Goal: Communication & Community: Answer question/provide support

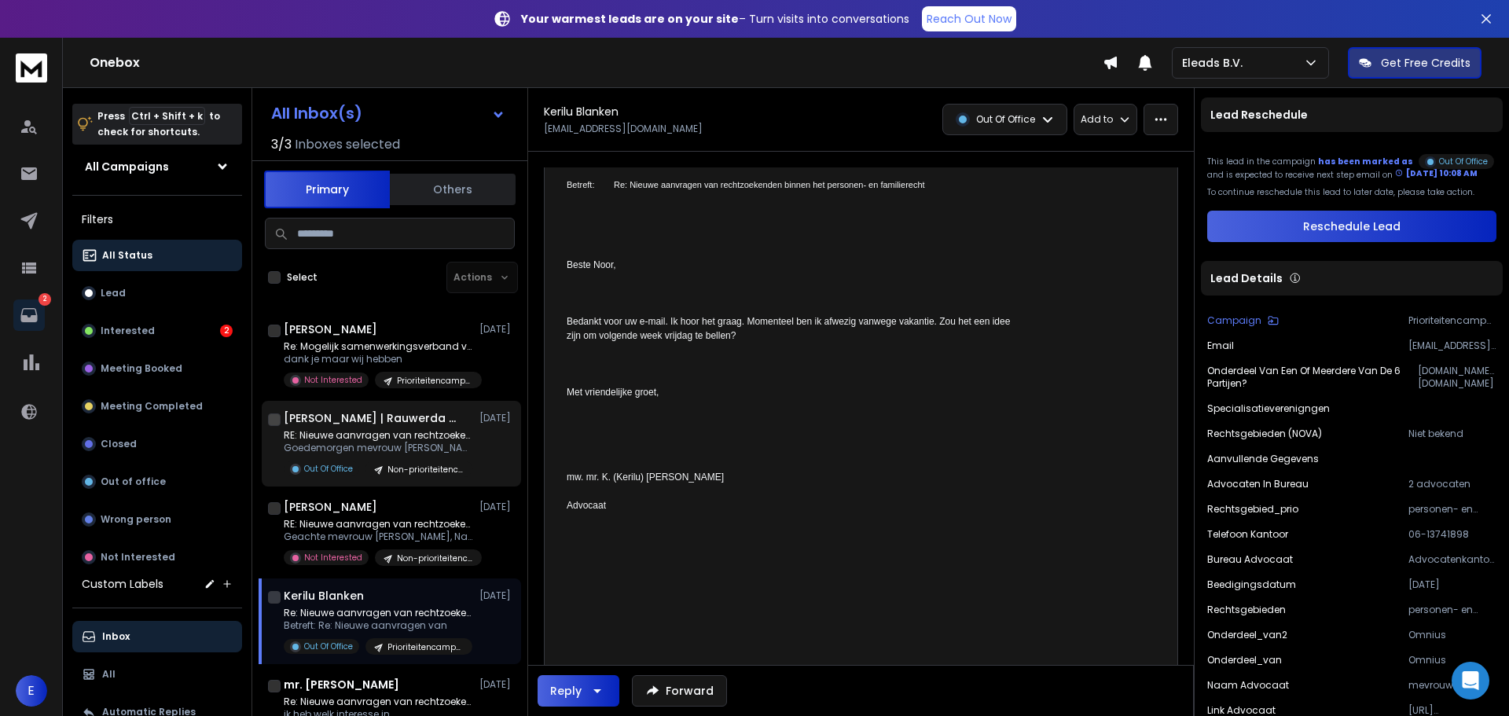
click at [398, 415] on h1 "[PERSON_NAME] | Rauwerda Advocaten" at bounding box center [370, 418] width 173 height 16
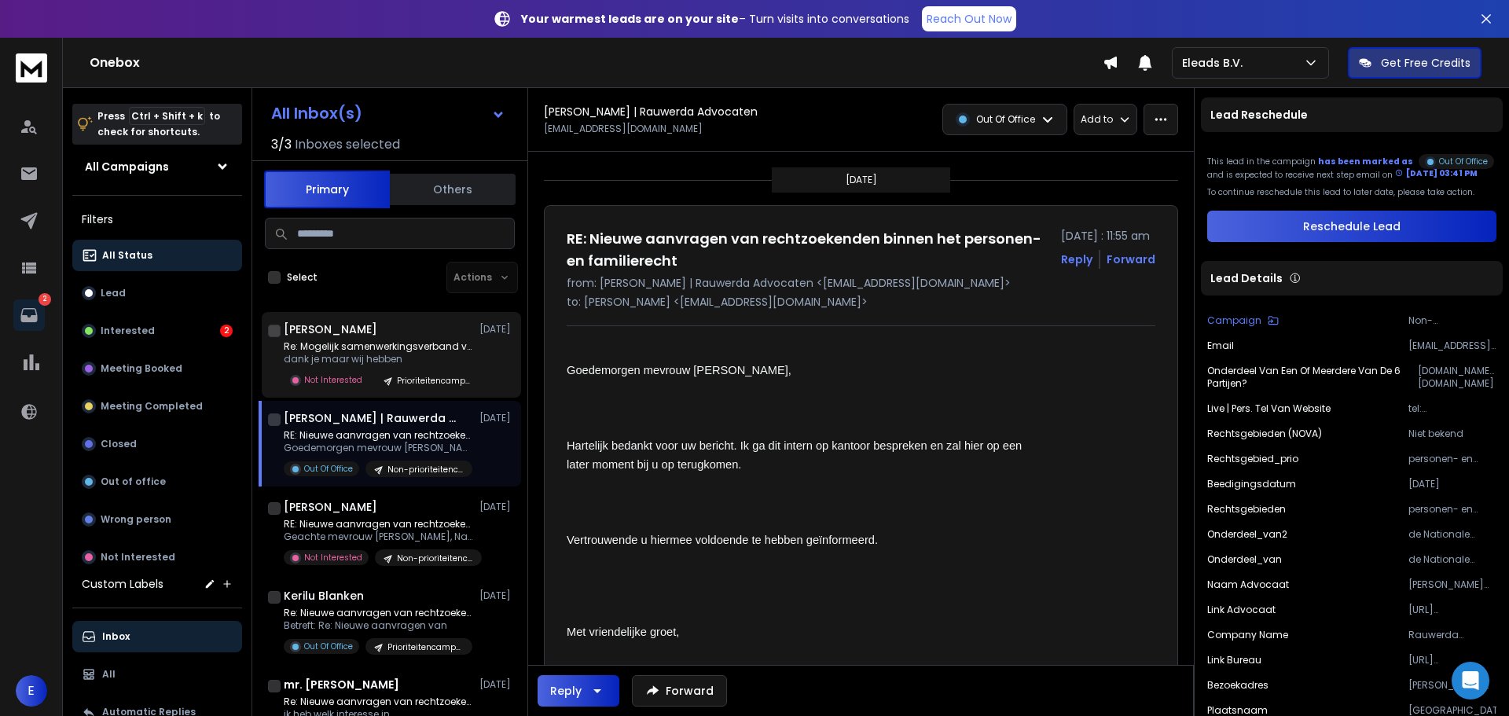
click at [339, 333] on h1 "[PERSON_NAME]" at bounding box center [331, 329] width 94 height 16
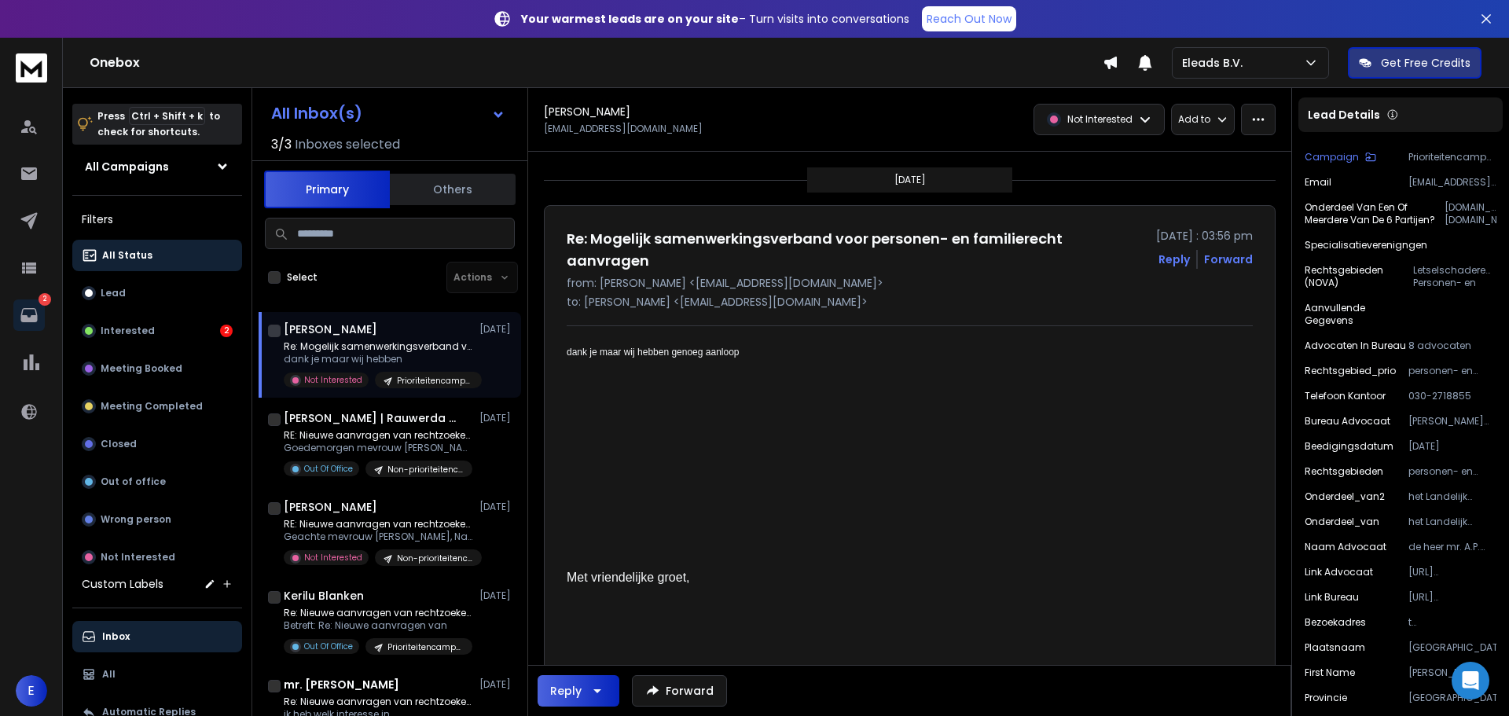
click at [570, 684] on div "Reply" at bounding box center [565, 691] width 31 height 16
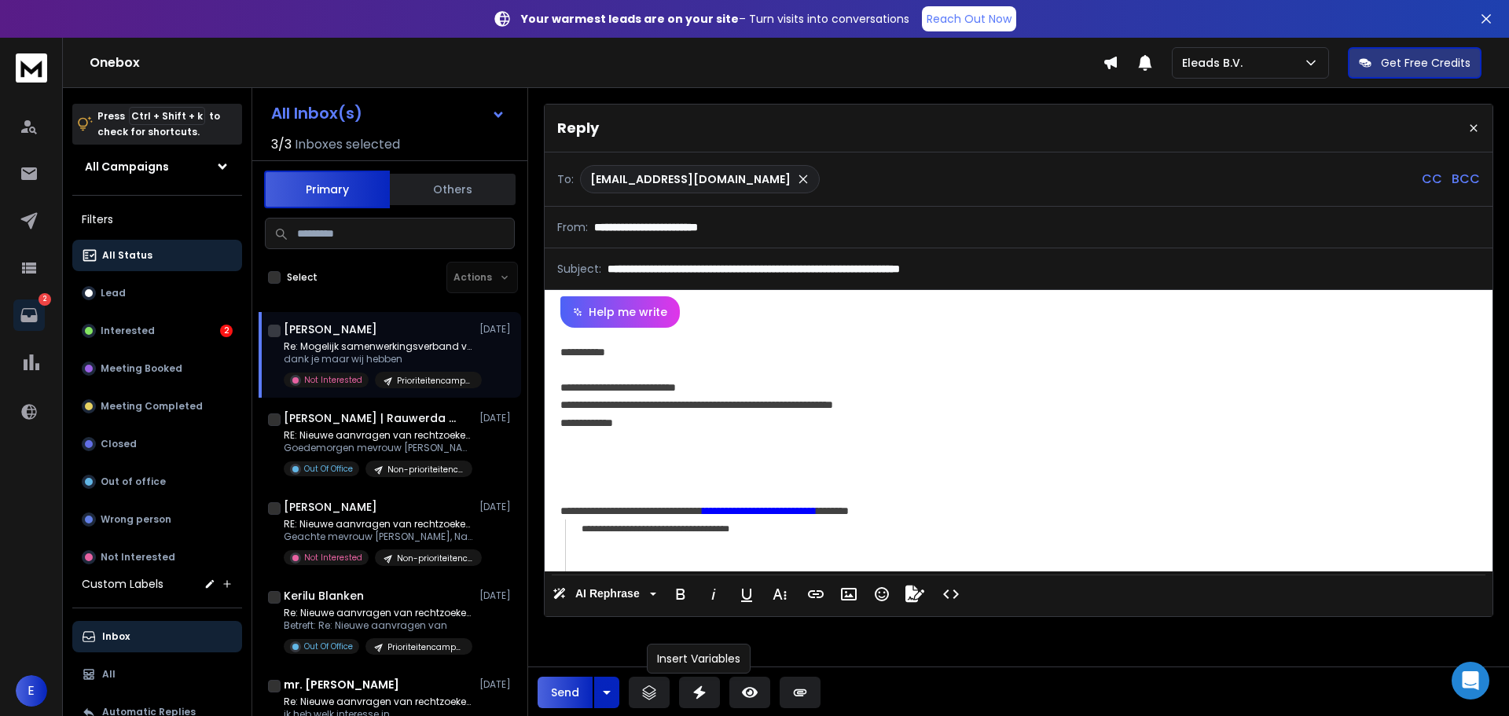
click at [687, 688] on button at bounding box center [699, 692] width 41 height 31
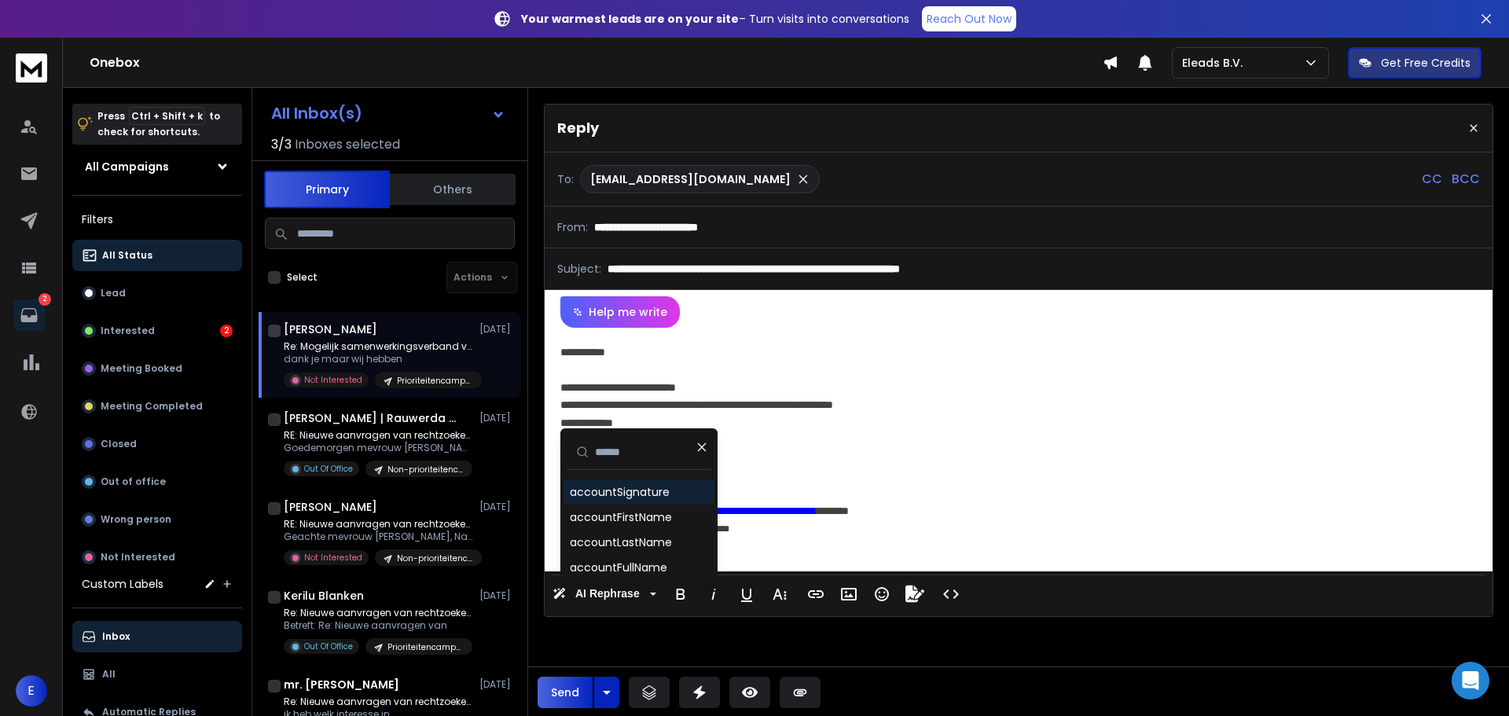
click at [643, 491] on div "accountSignature" at bounding box center [620, 492] width 100 height 16
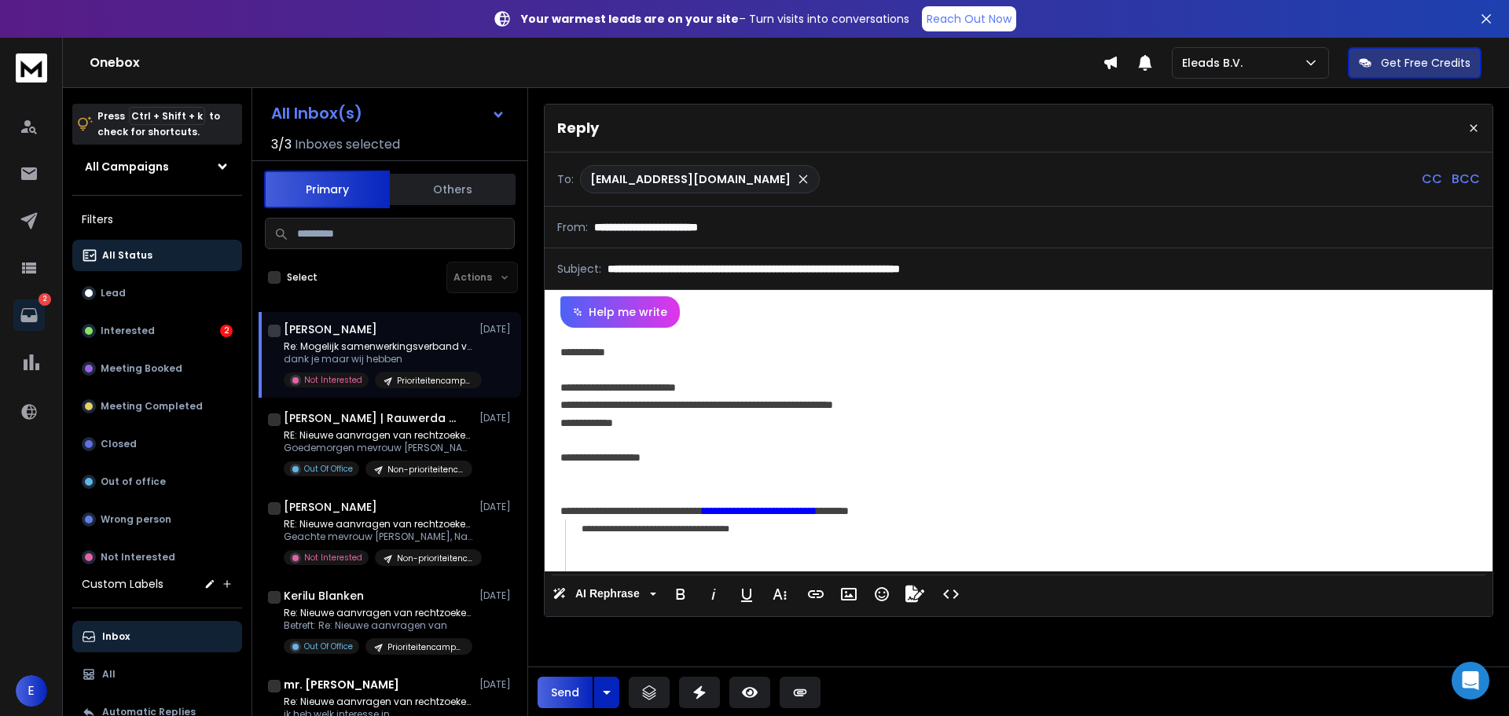
click at [621, 385] on div "**********" at bounding box center [1010, 387] width 900 height 17
click at [561, 687] on button "Send" at bounding box center [564, 692] width 55 height 31
click at [560, 689] on button "Send" at bounding box center [564, 692] width 55 height 31
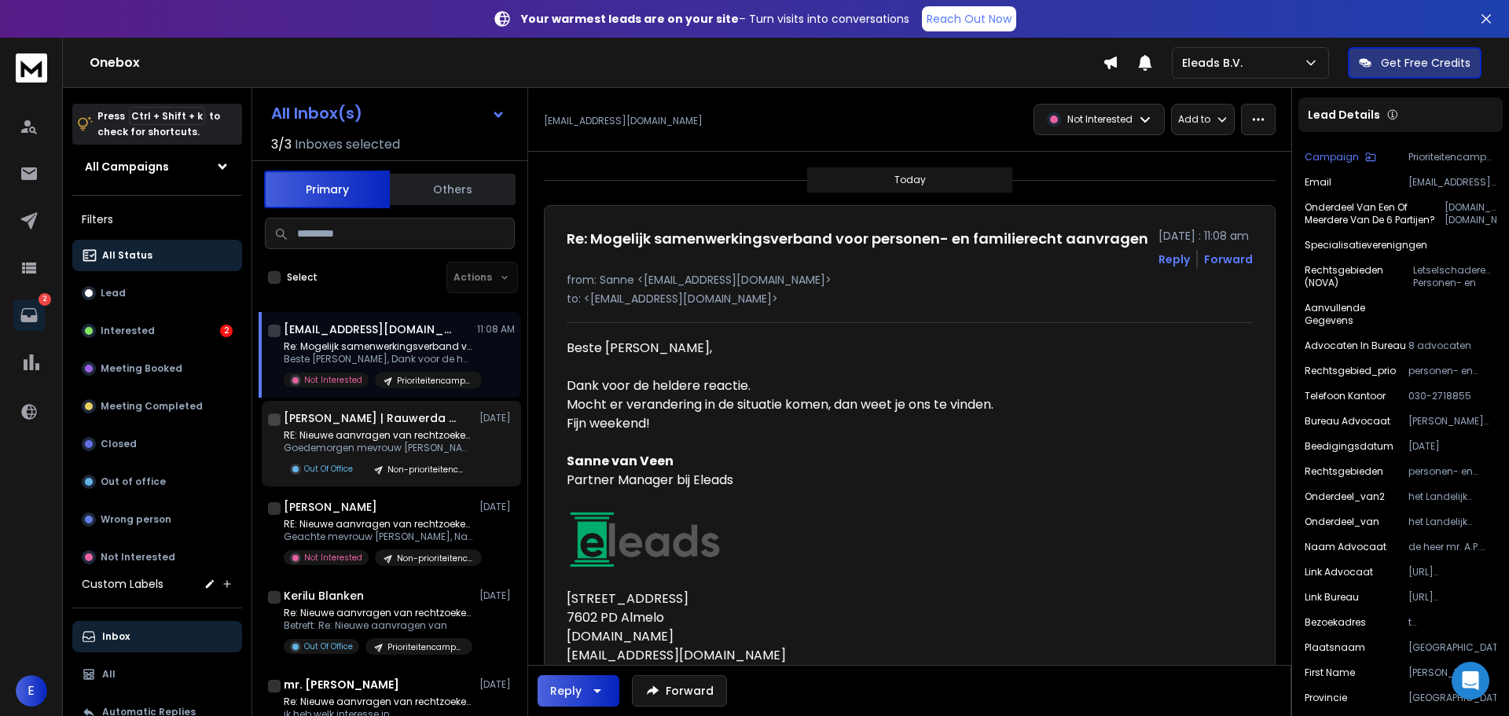
click at [339, 422] on h1 "[PERSON_NAME] | Rauwerda Advocaten" at bounding box center [370, 418] width 173 height 16
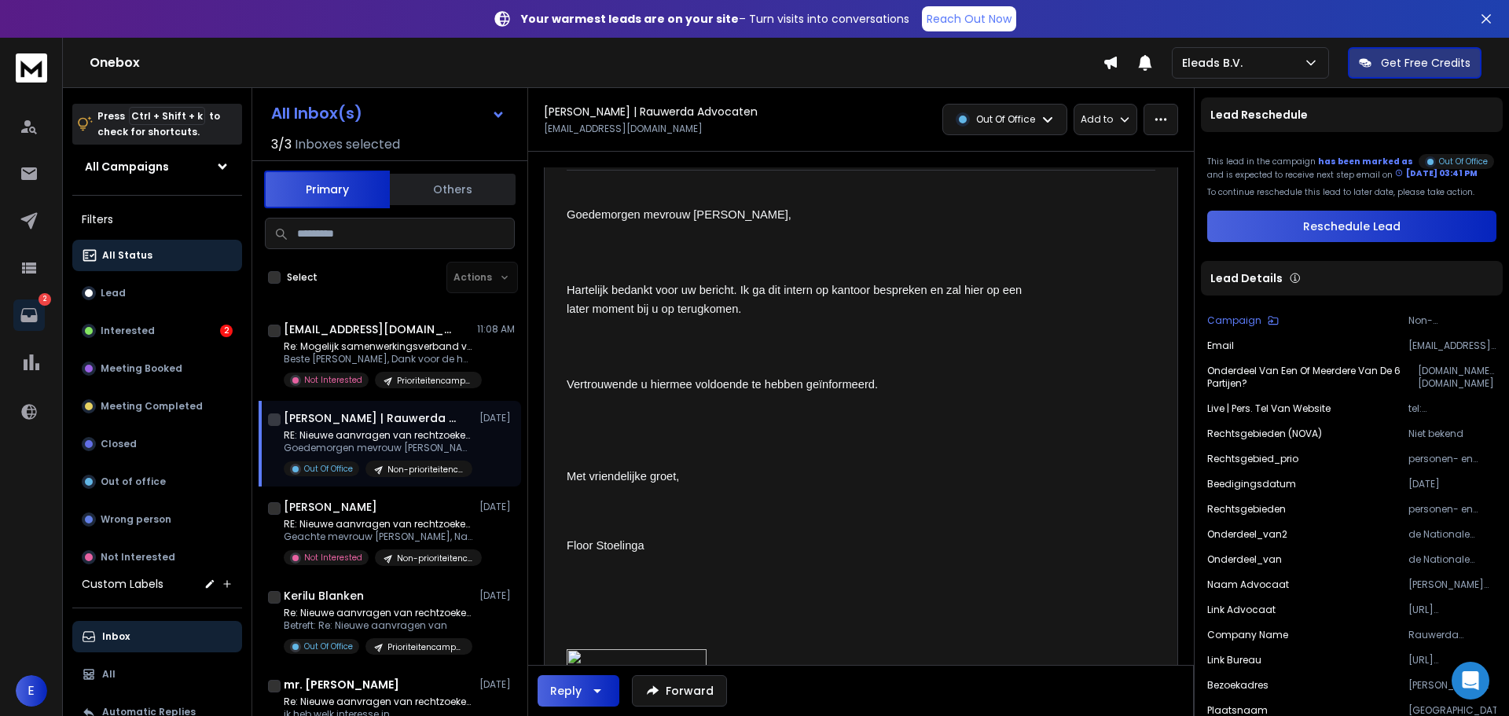
scroll to position [157, 0]
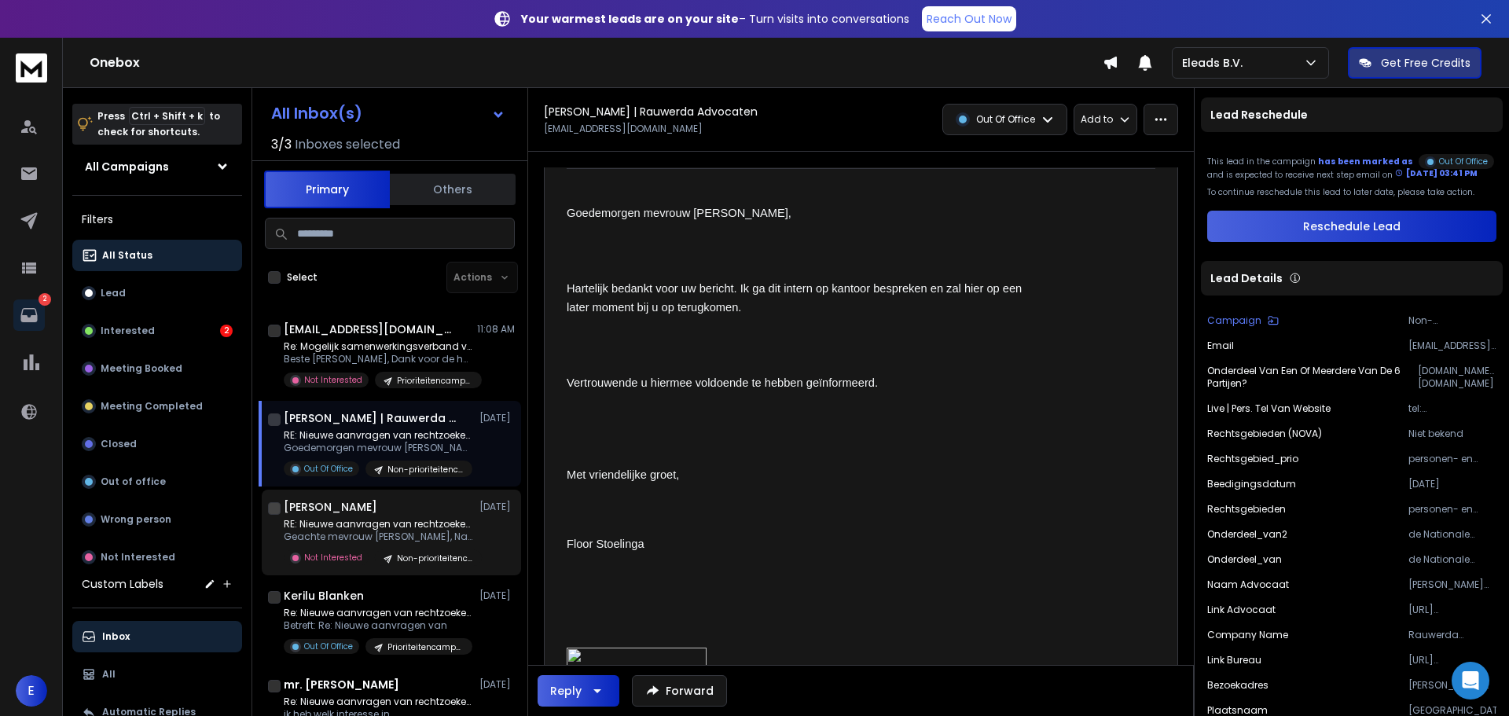
click at [343, 515] on div "[PERSON_NAME] [DATE] RE: Nieuwe aanvragen van rechtzoekenden Geachte mevrouw [P…" at bounding box center [399, 532] width 231 height 67
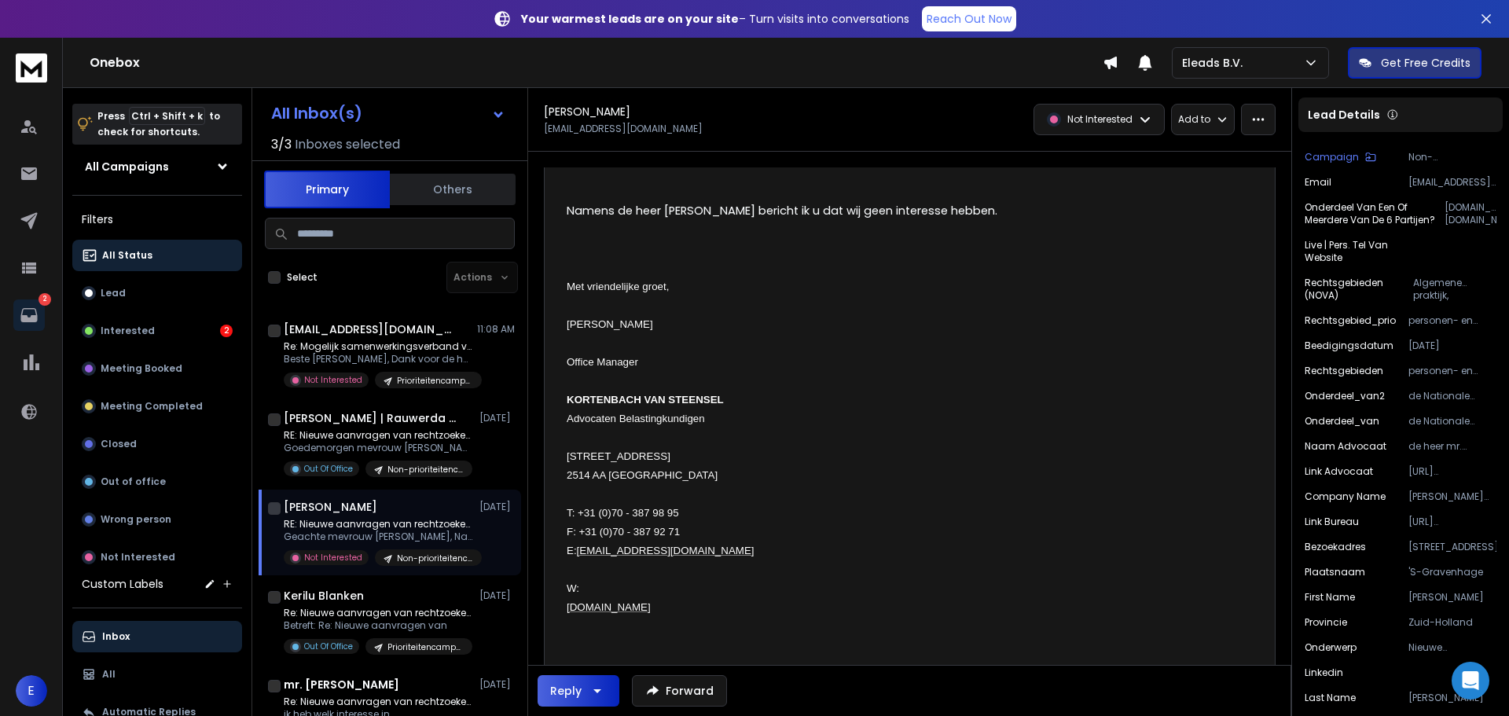
scroll to position [236, 0]
drag, startPoint x: 358, startPoint y: 416, endPoint x: 838, endPoint y: 471, distance: 483.2
click at [996, 483] on p "[STREET_ADDRESS]" at bounding box center [796, 465] width 459 height 38
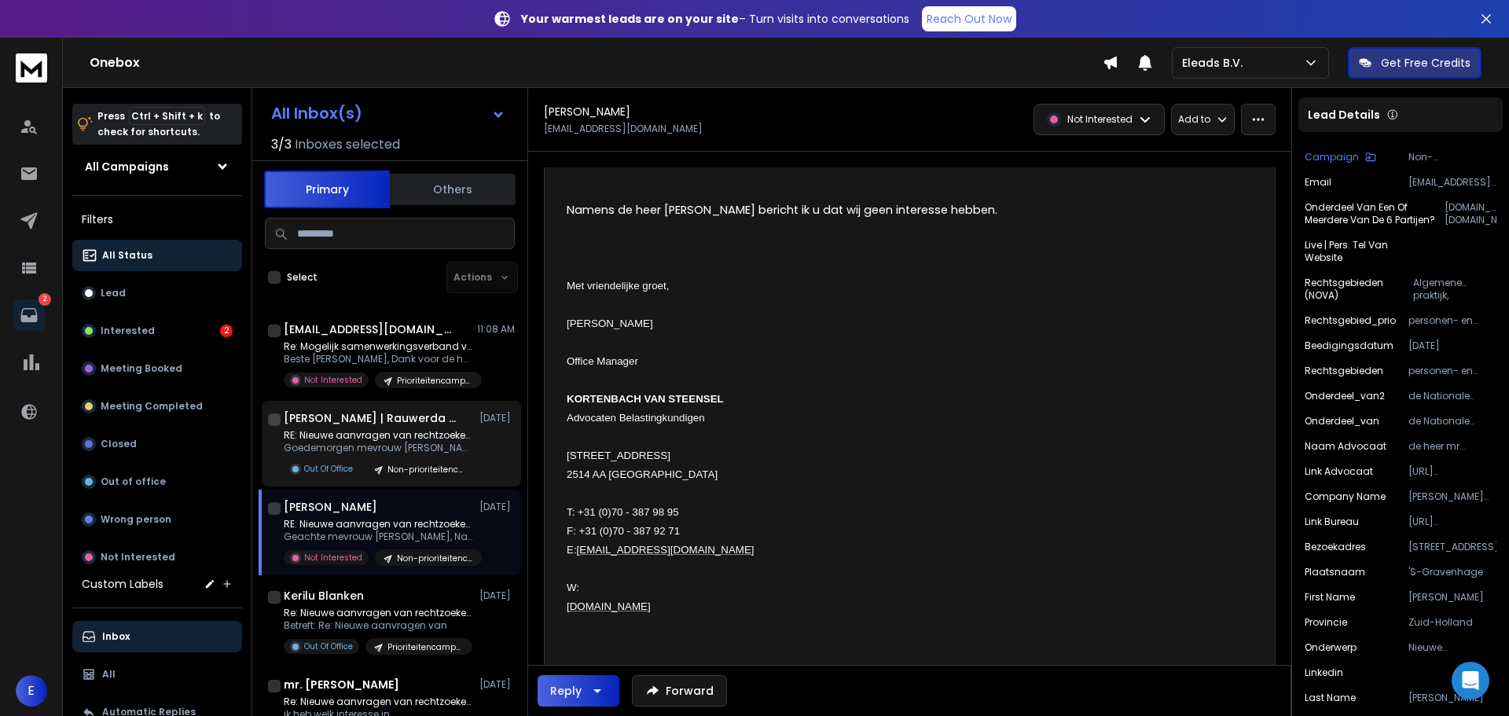
click at [281, 419] on div "[PERSON_NAME] | Rauwerda Advocaten [DATE] RE: Nieuwe aanvragen van rechtzoekend…" at bounding box center [391, 444] width 259 height 86
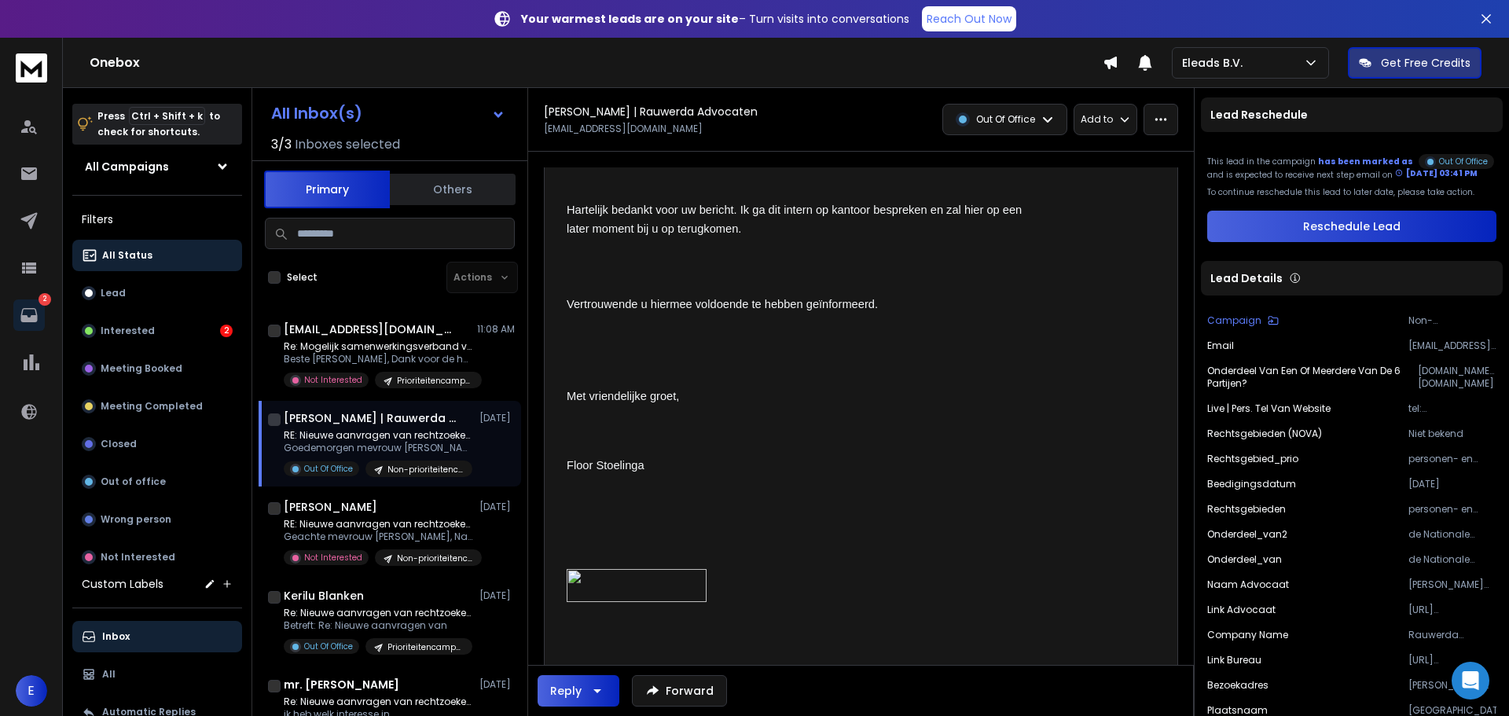
click at [273, 418] on button "button" at bounding box center [274, 419] width 13 height 13
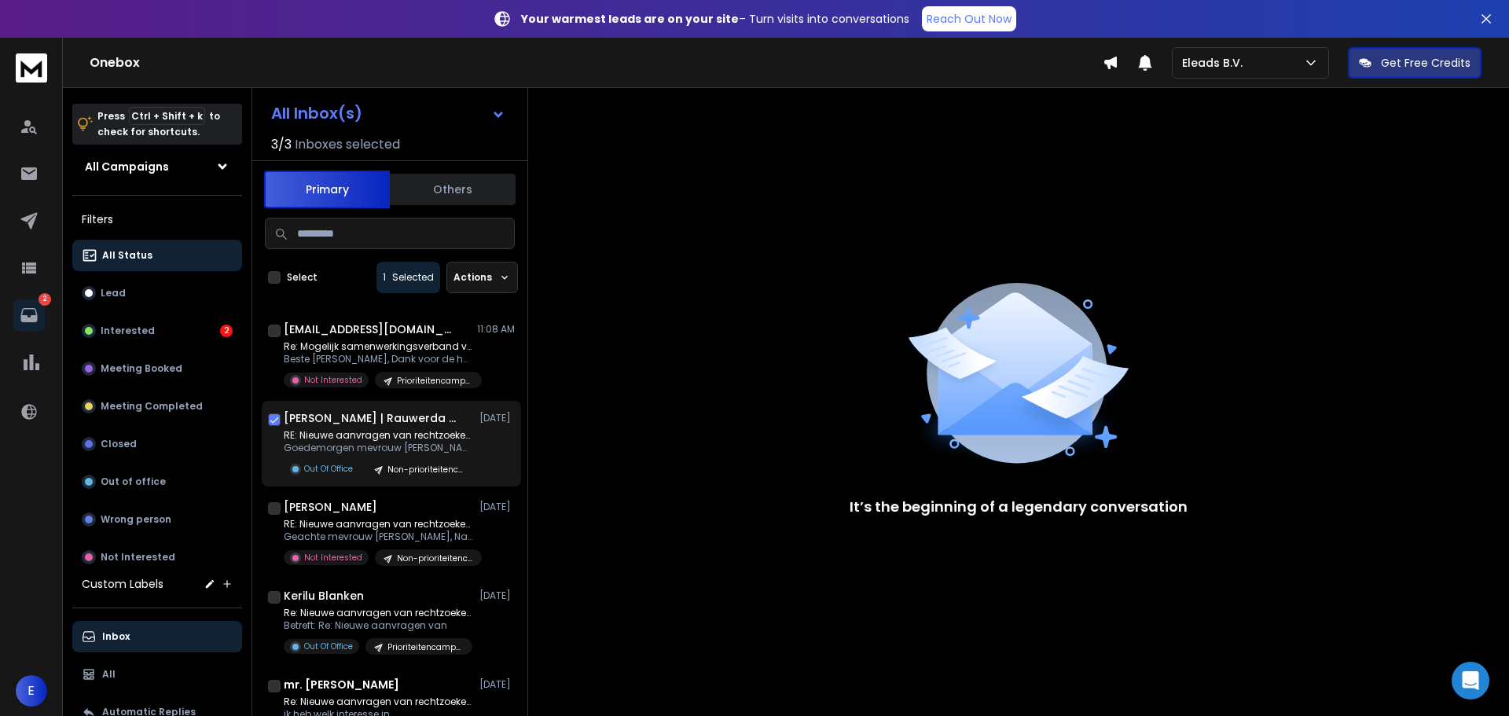
scroll to position [0, 0]
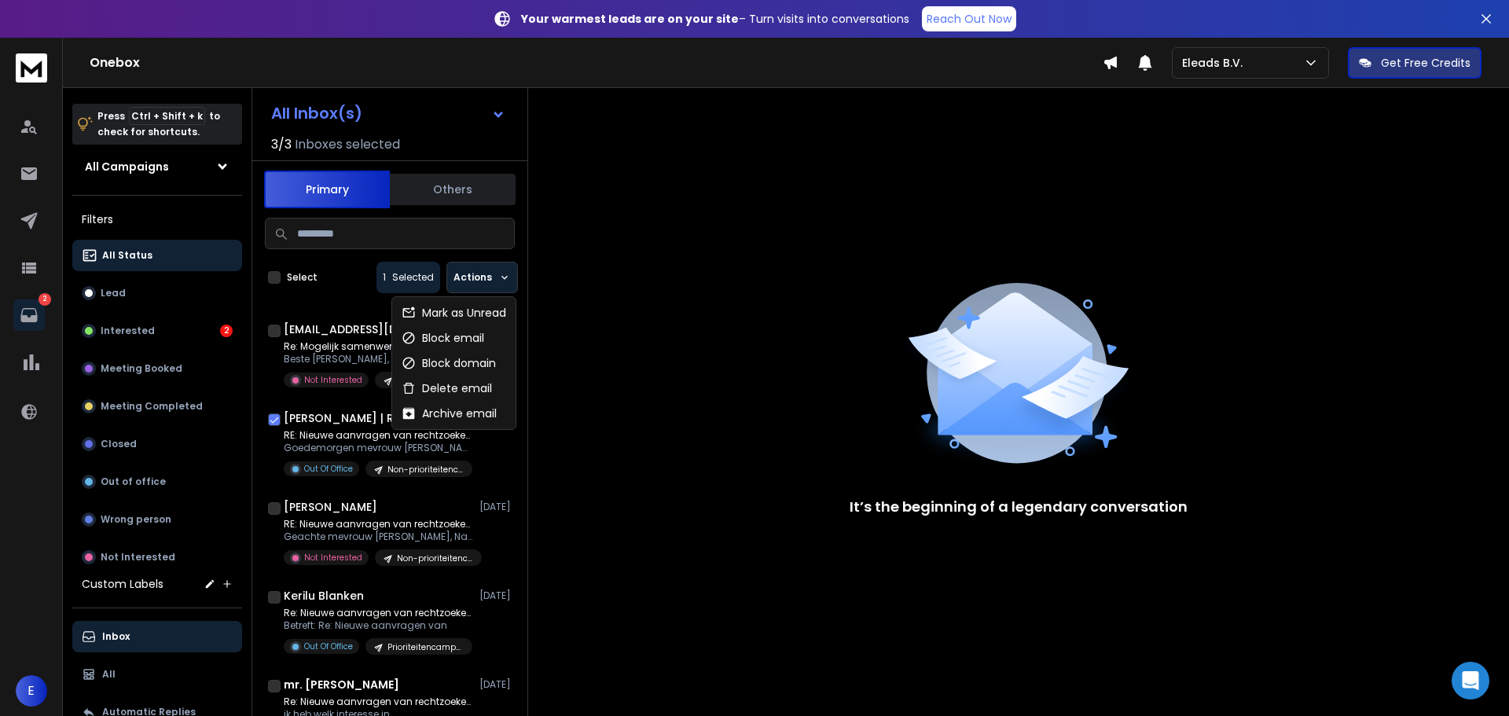
click at [504, 277] on icon "button" at bounding box center [504, 278] width 6 height 4
click at [462, 316] on div "Mark as Unread" at bounding box center [454, 313] width 105 height 16
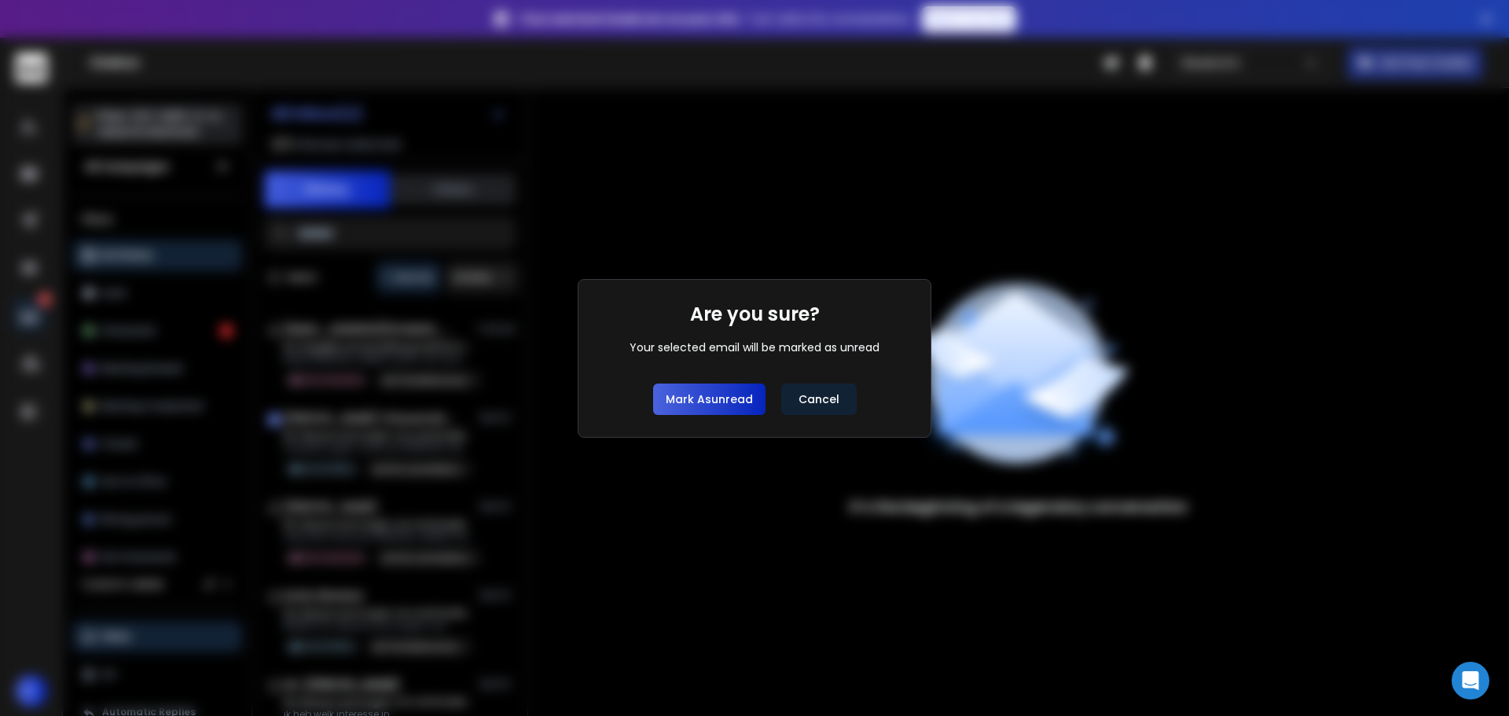
click at [693, 394] on p "Mark as unread" at bounding box center [709, 399] width 87 height 16
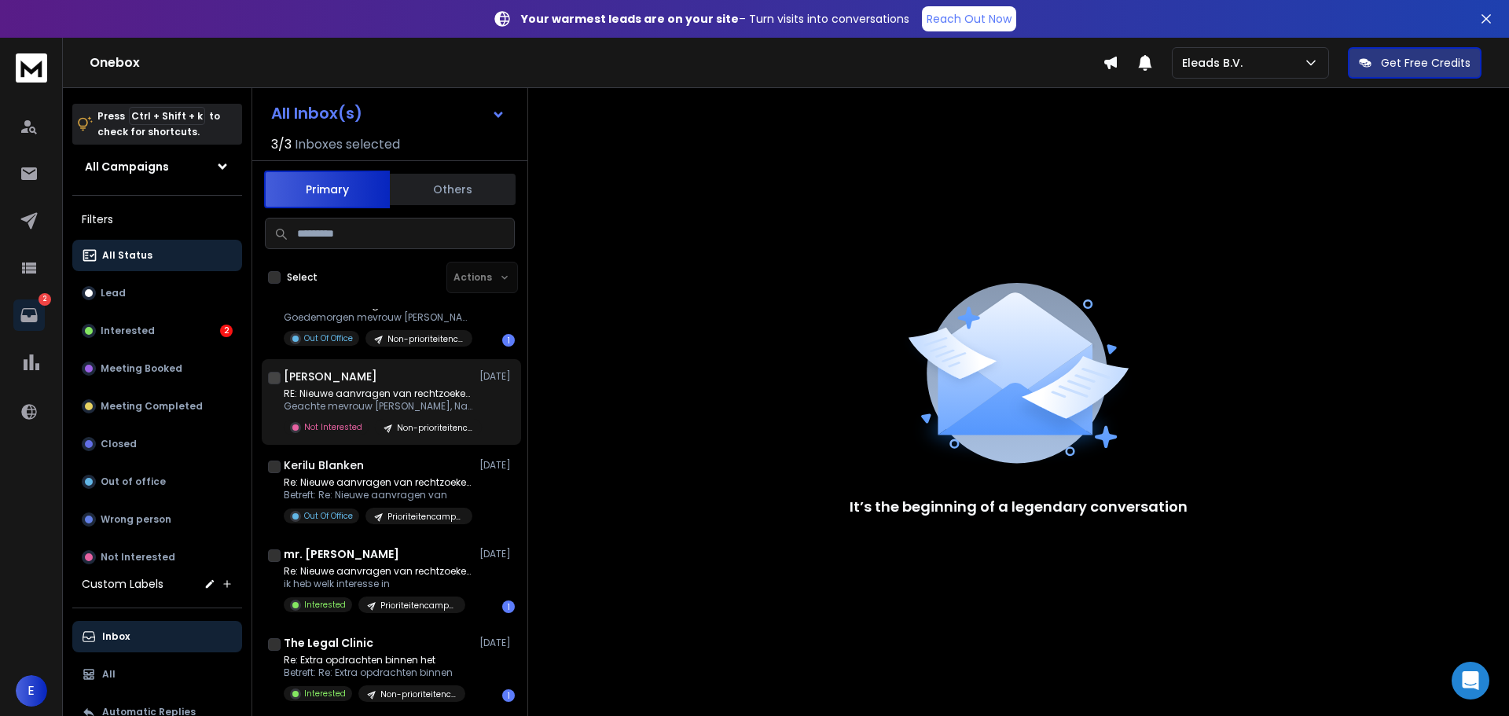
scroll to position [157, 0]
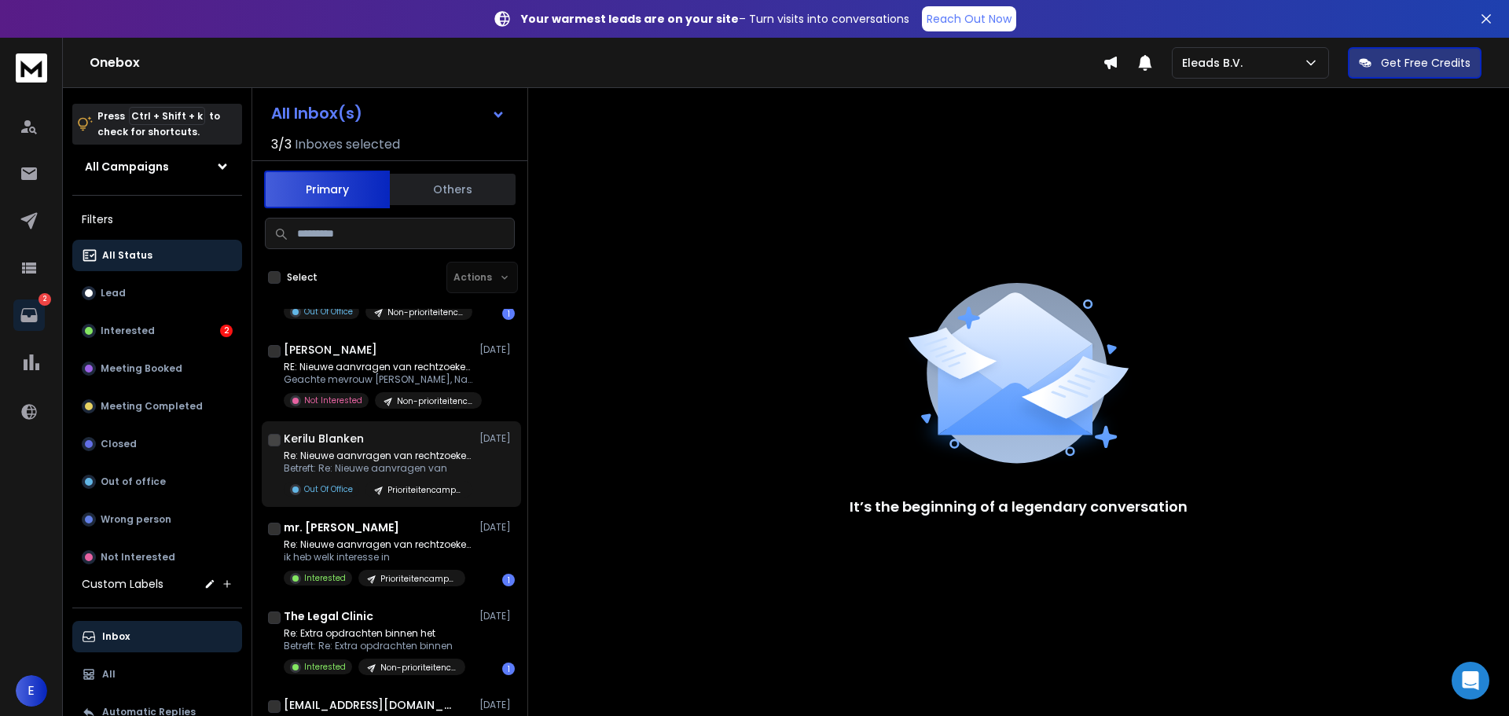
click at [398, 457] on p "Re: Nieuwe aanvragen van rechtzoekenden" at bounding box center [378, 455] width 189 height 13
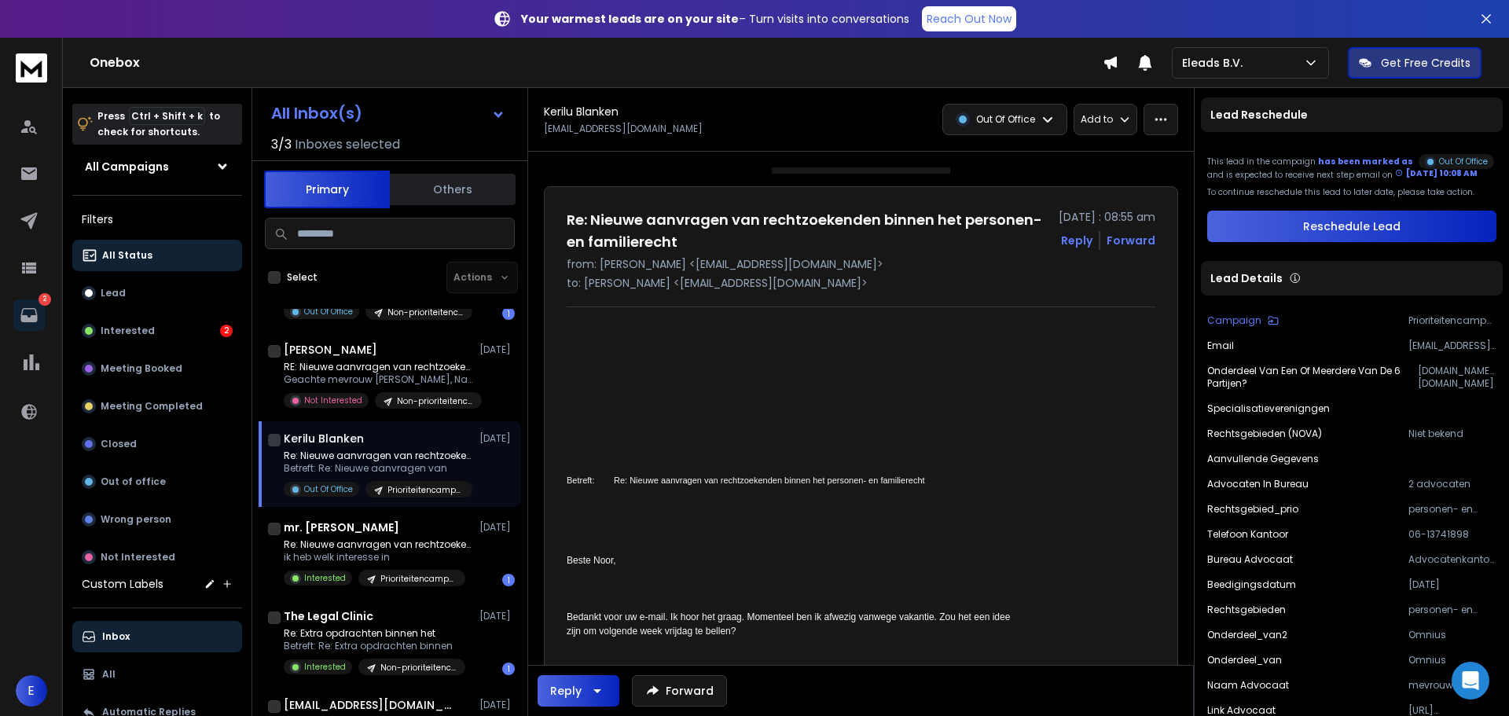
scroll to position [0, 0]
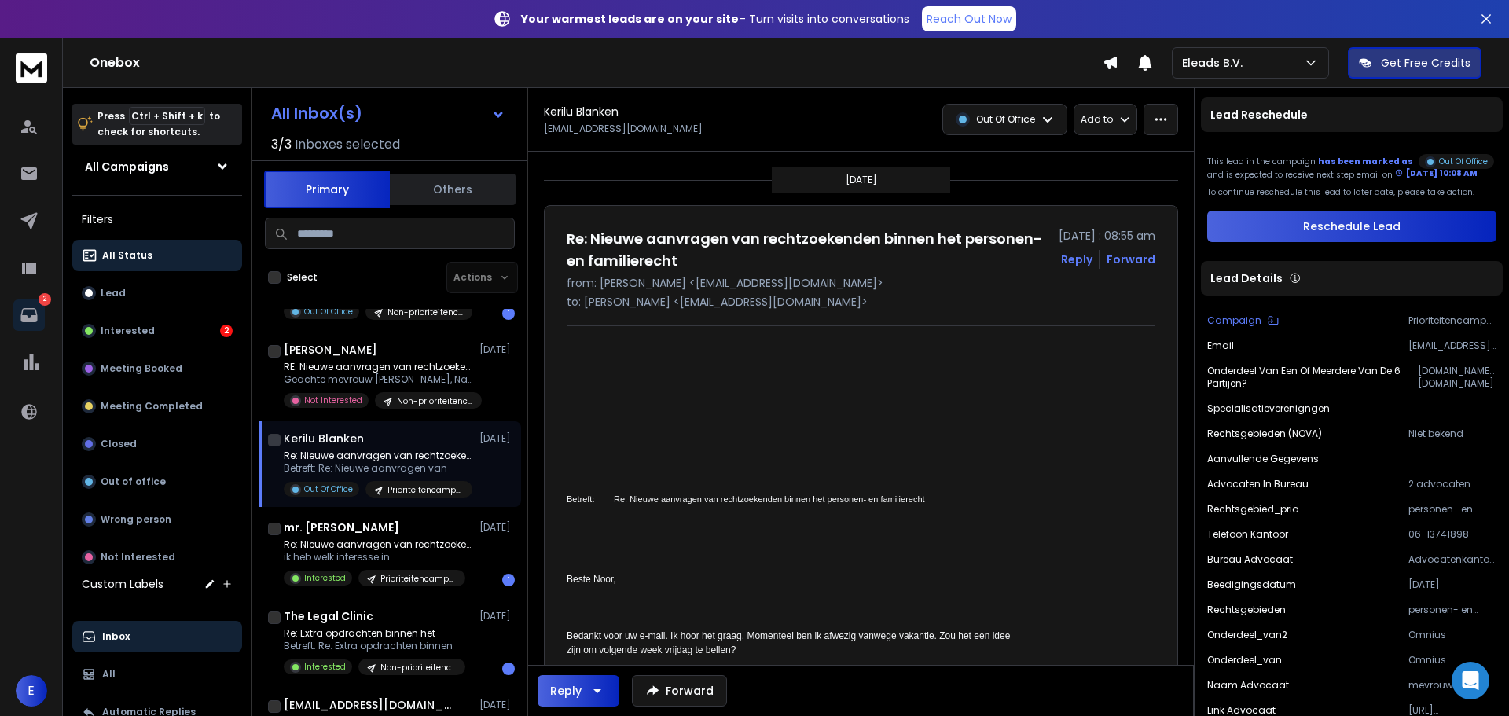
click at [568, 693] on div "Reply" at bounding box center [565, 691] width 31 height 16
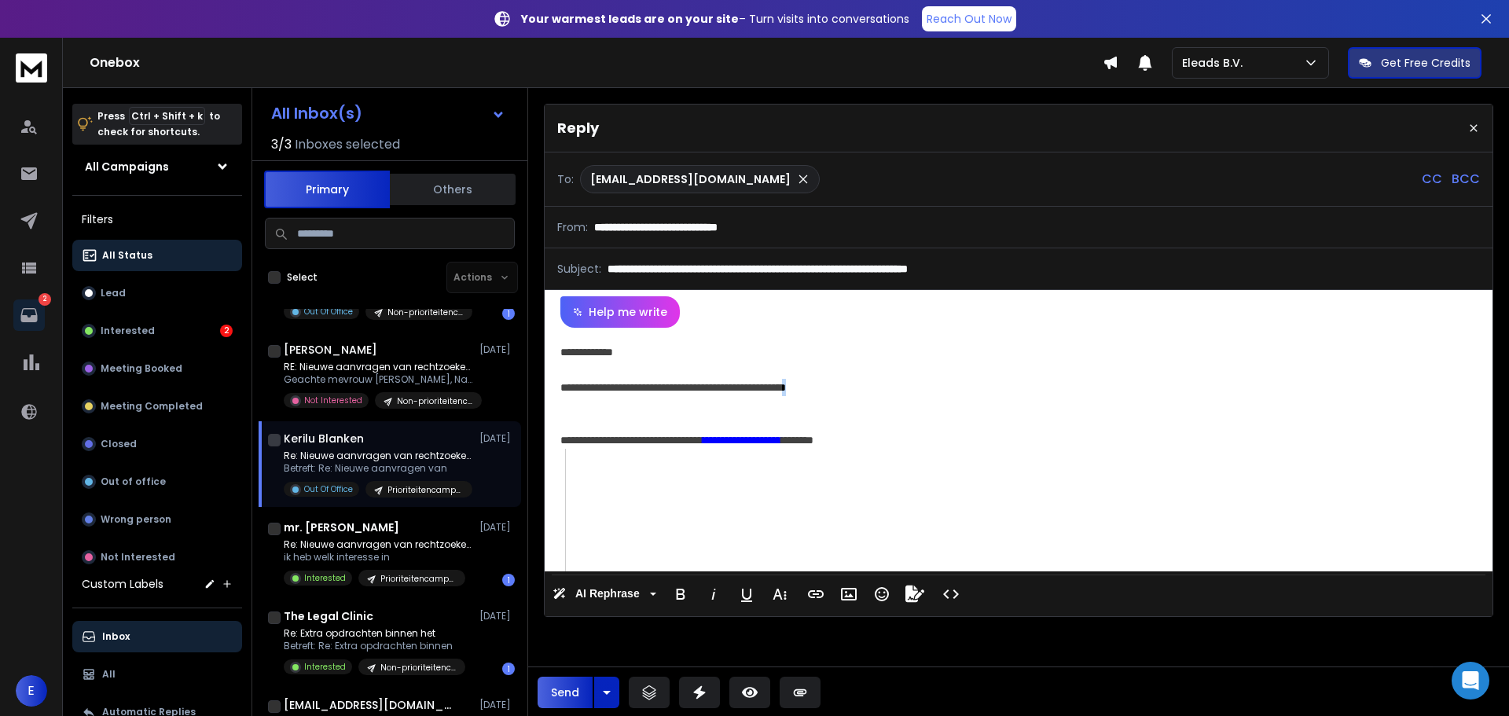
click at [830, 389] on div "**********" at bounding box center [1010, 387] width 900 height 17
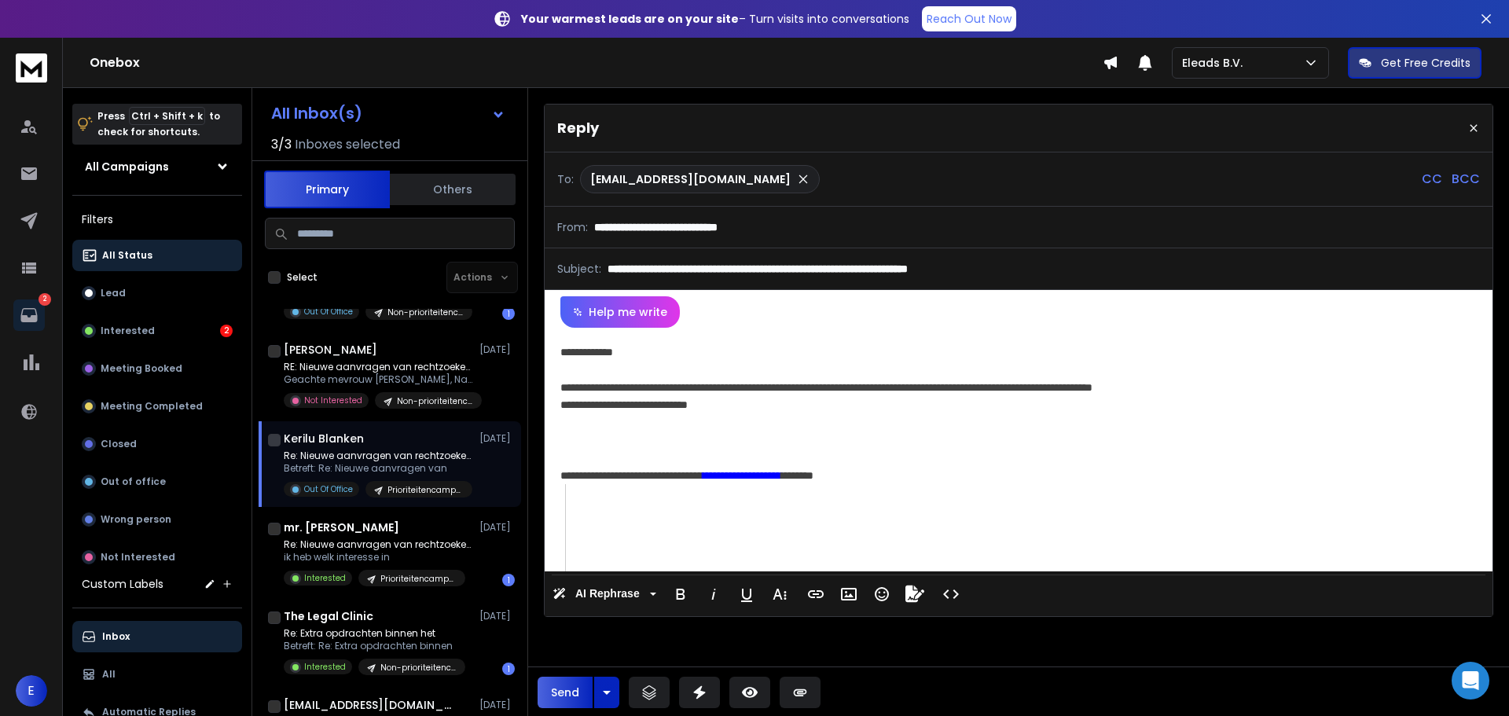
drag, startPoint x: 669, startPoint y: 405, endPoint x: 618, endPoint y: 458, distance: 73.3
click at [668, 409] on div "**********" at bounding box center [1010, 404] width 900 height 17
click at [1250, 386] on div "**********" at bounding box center [1010, 387] width 900 height 17
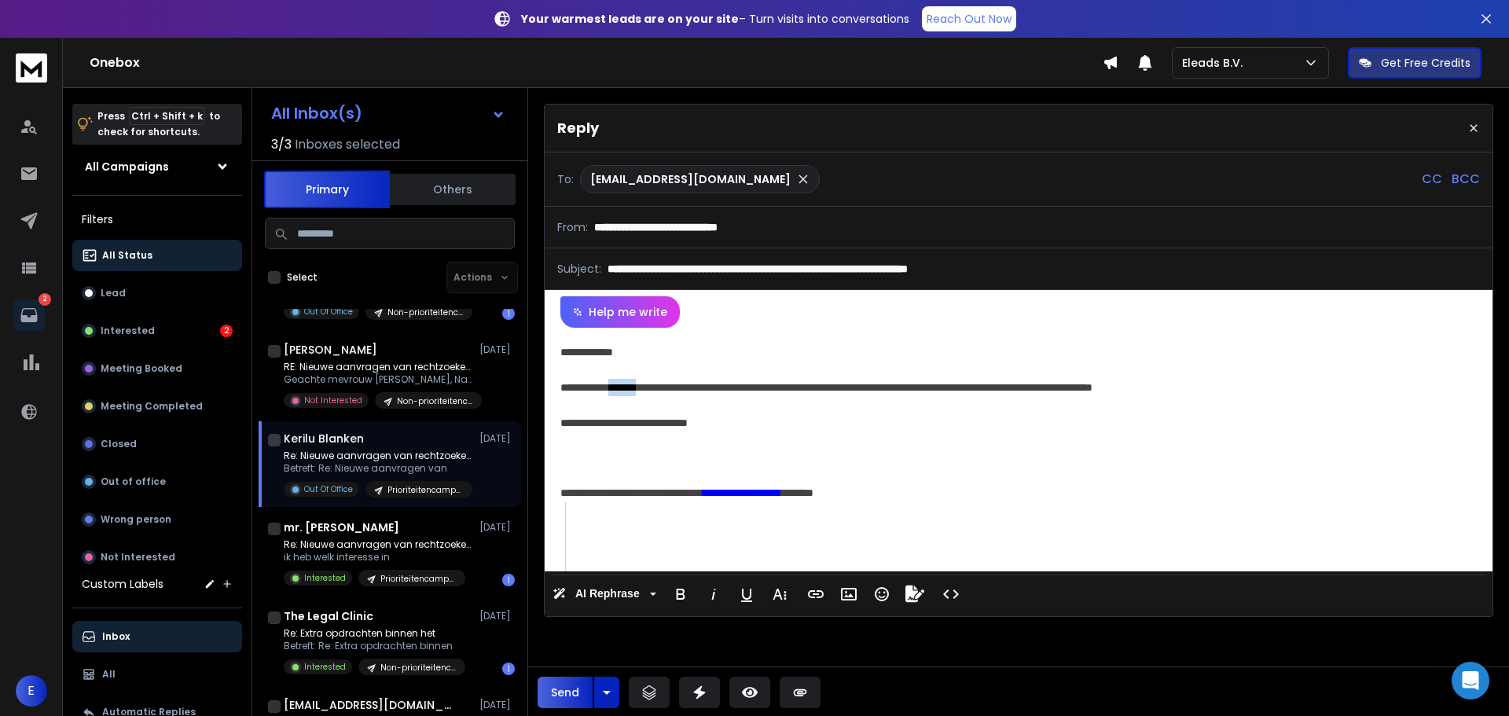
drag, startPoint x: 611, startPoint y: 385, endPoint x: 641, endPoint y: 387, distance: 29.9
click at [641, 387] on div "**********" at bounding box center [1010, 387] width 900 height 17
click at [566, 458] on div at bounding box center [1018, 457] width 916 height 17
click at [698, 688] on icon at bounding box center [699, 692] width 16 height 16
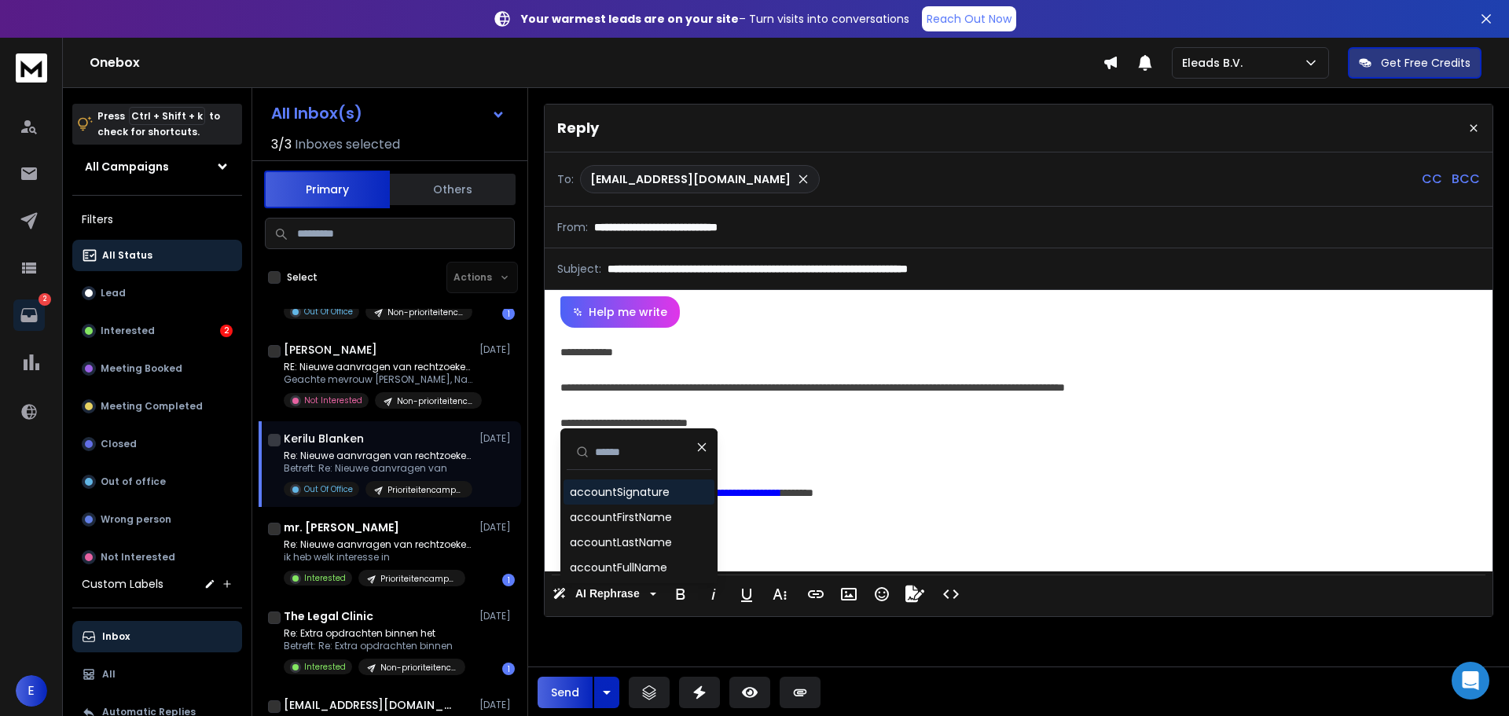
click at [647, 496] on div "accountSignature" at bounding box center [620, 492] width 100 height 16
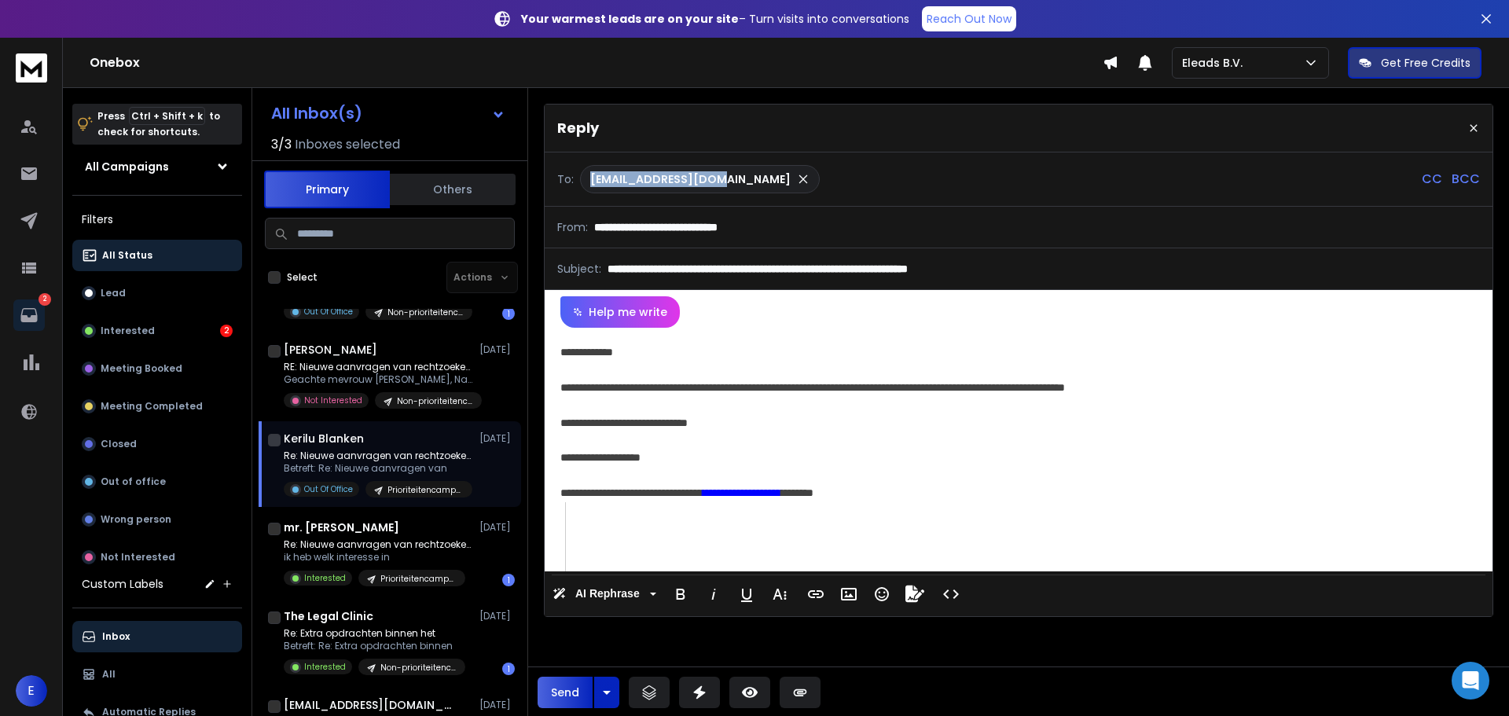
drag, startPoint x: 717, startPoint y: 177, endPoint x: 584, endPoint y: 181, distance: 133.6
click at [584, 181] on div "[EMAIL_ADDRESS][DOMAIN_NAME]" at bounding box center [700, 179] width 240 height 28
copy p "blanken@mateodiaz.n"
click at [567, 691] on button "Send" at bounding box center [564, 692] width 55 height 31
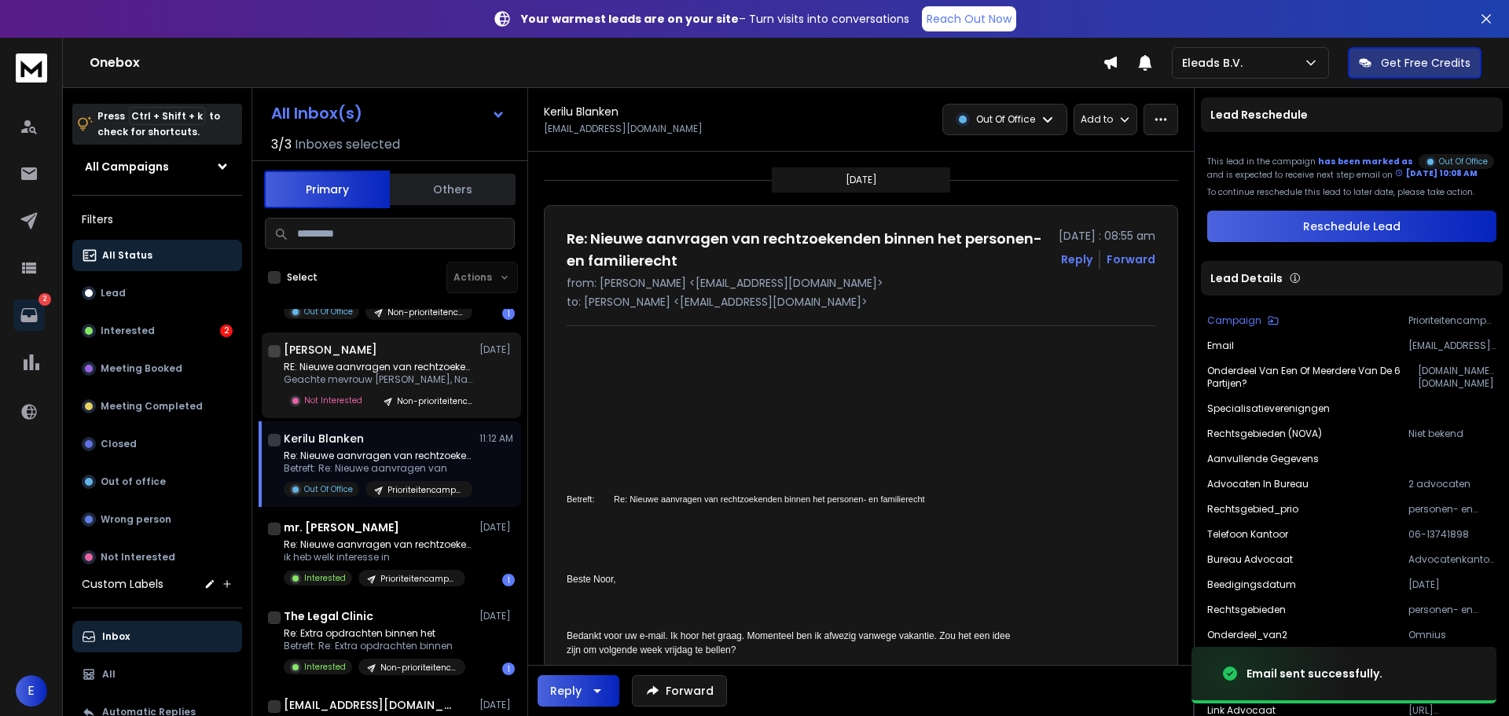
click at [346, 356] on h1 "[PERSON_NAME]" at bounding box center [331, 350] width 94 height 16
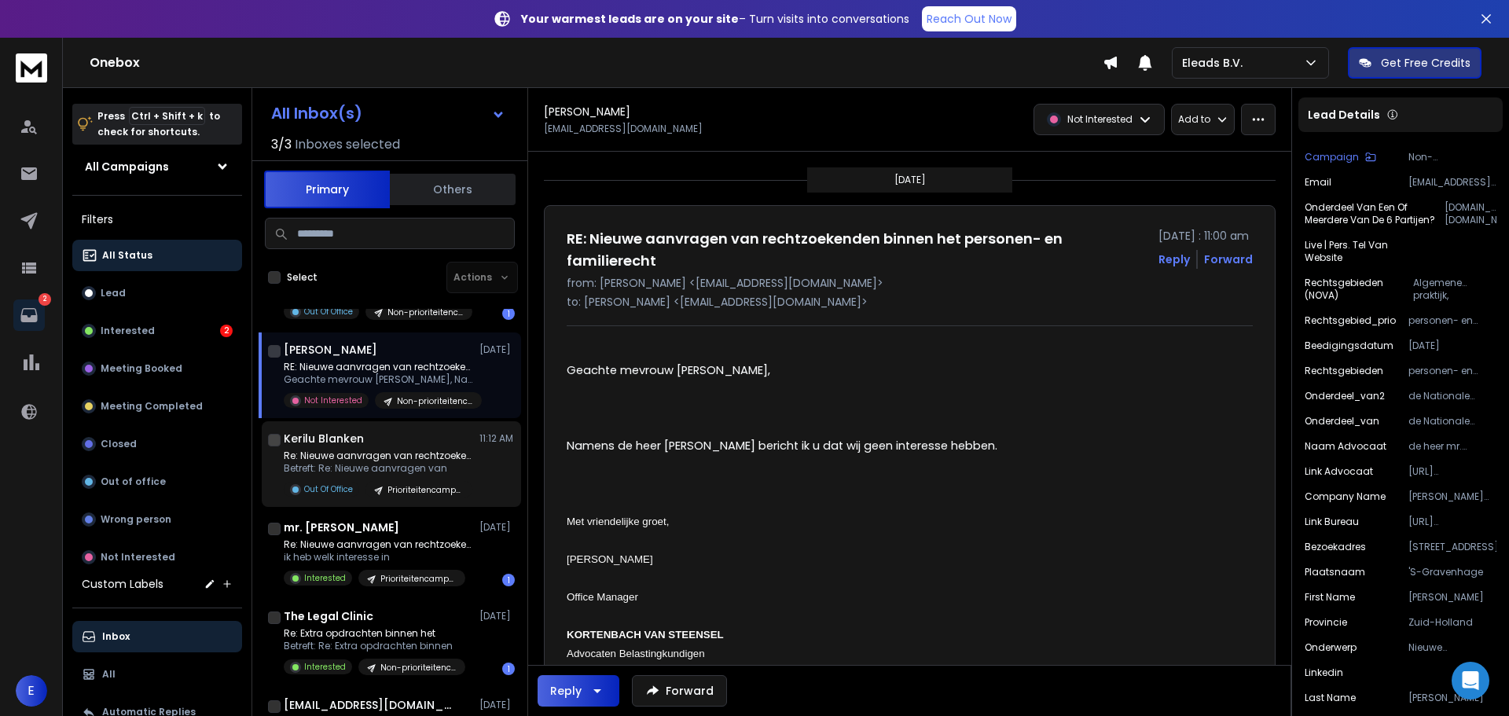
click at [339, 440] on h1 "Kerilu Blanken" at bounding box center [324, 439] width 80 height 16
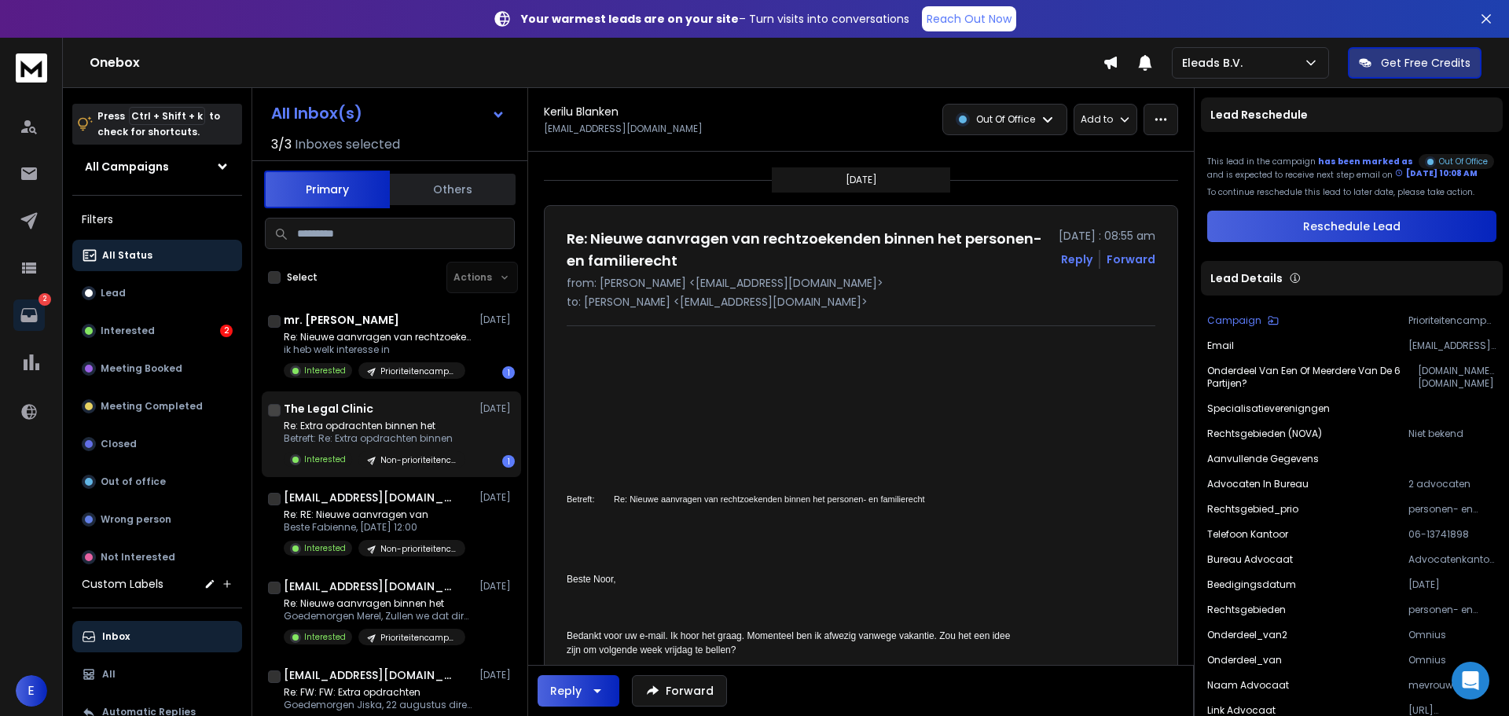
scroll to position [471, 0]
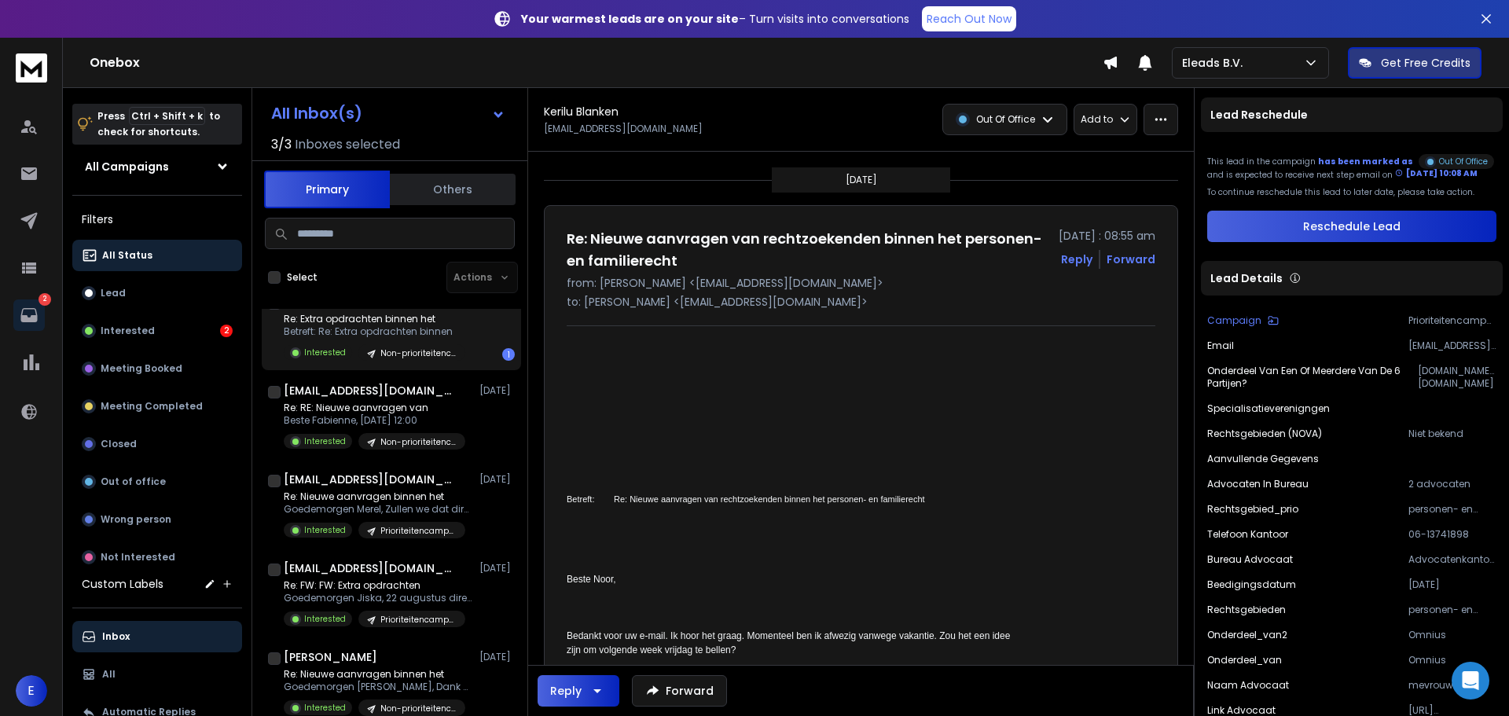
click at [354, 325] on p "Betreft: Re: Extra opdrachten binnen" at bounding box center [375, 331] width 182 height 13
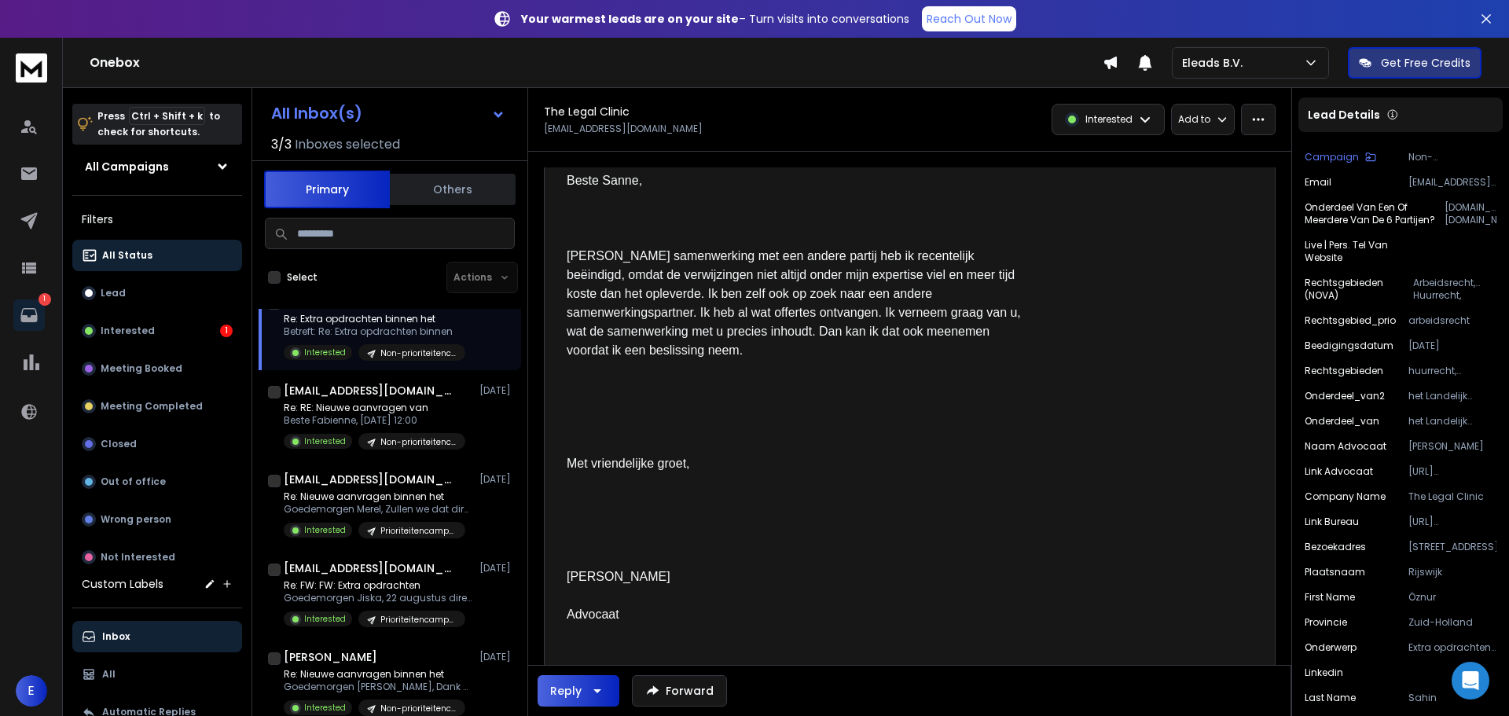
scroll to position [393, 0]
click at [568, 682] on div "Reply" at bounding box center [578, 690] width 57 height 19
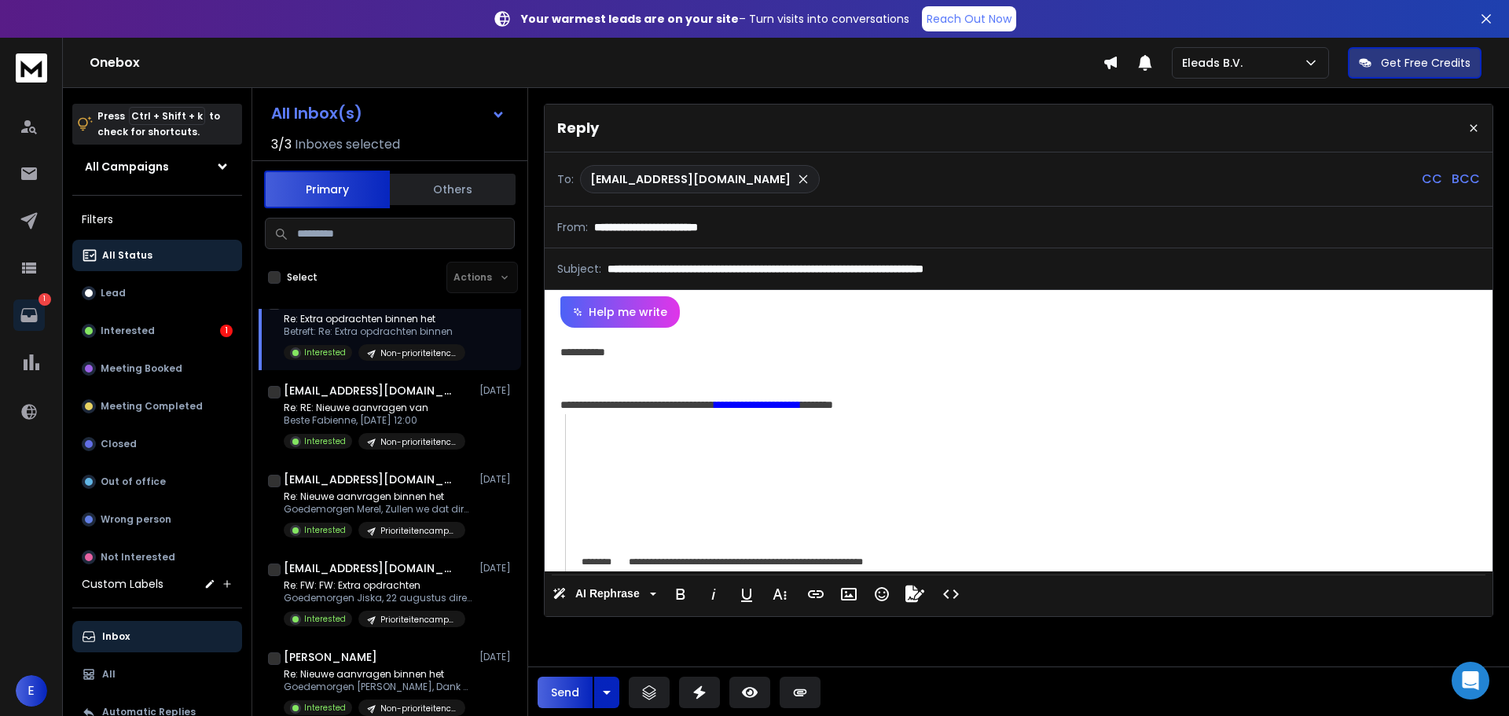
click at [622, 353] on div "**********" at bounding box center [1010, 351] width 900 height 17
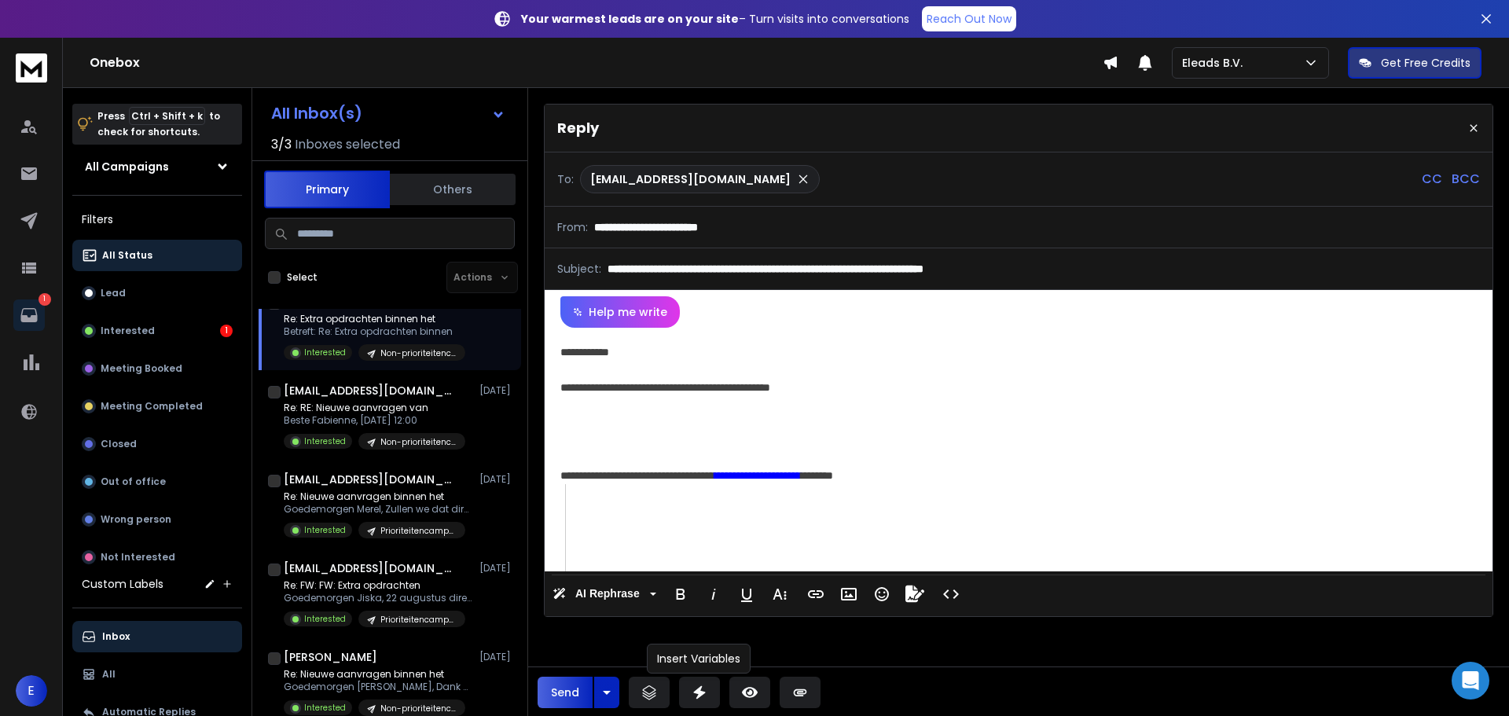
click at [702, 692] on icon at bounding box center [700, 692] width 12 height 13
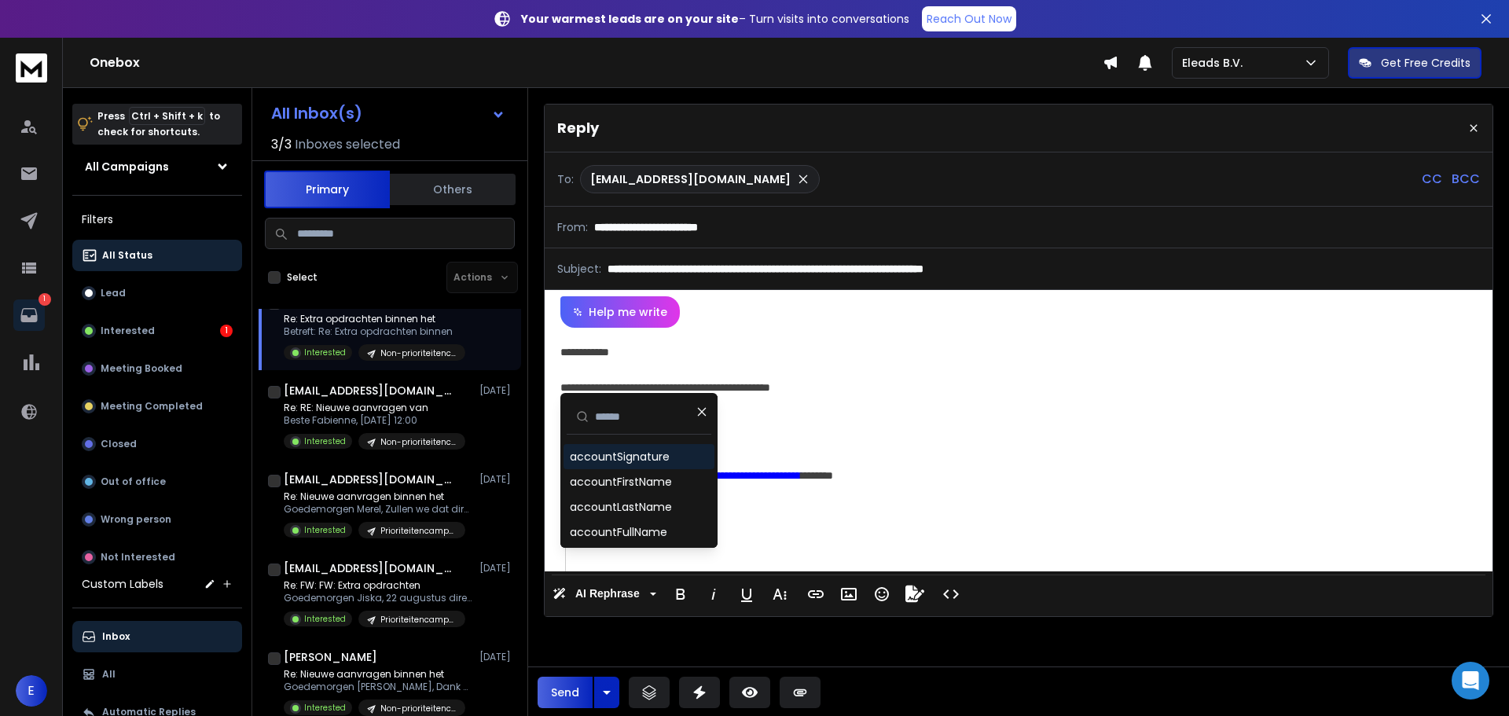
click at [655, 453] on div "accountSignature" at bounding box center [620, 457] width 100 height 16
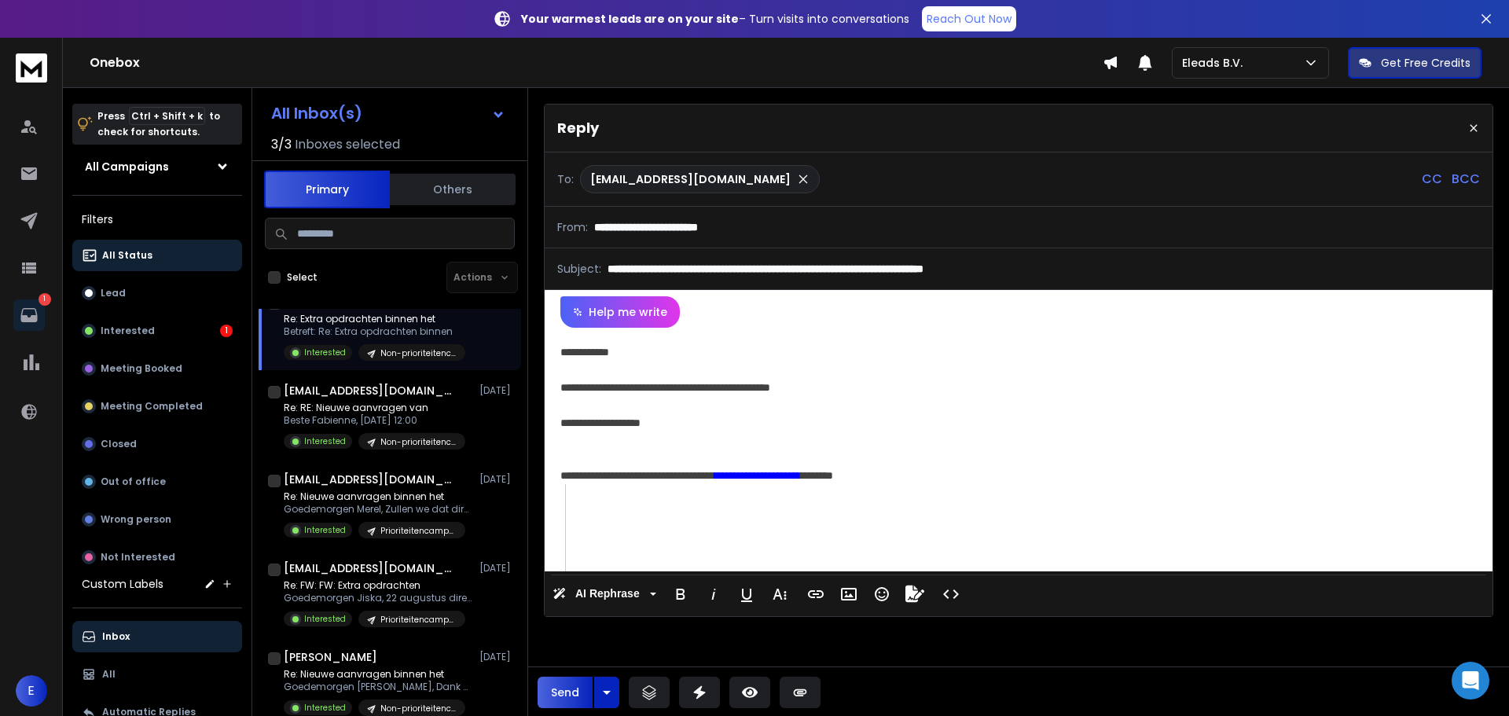
click at [559, 690] on button "Send" at bounding box center [564, 692] width 55 height 31
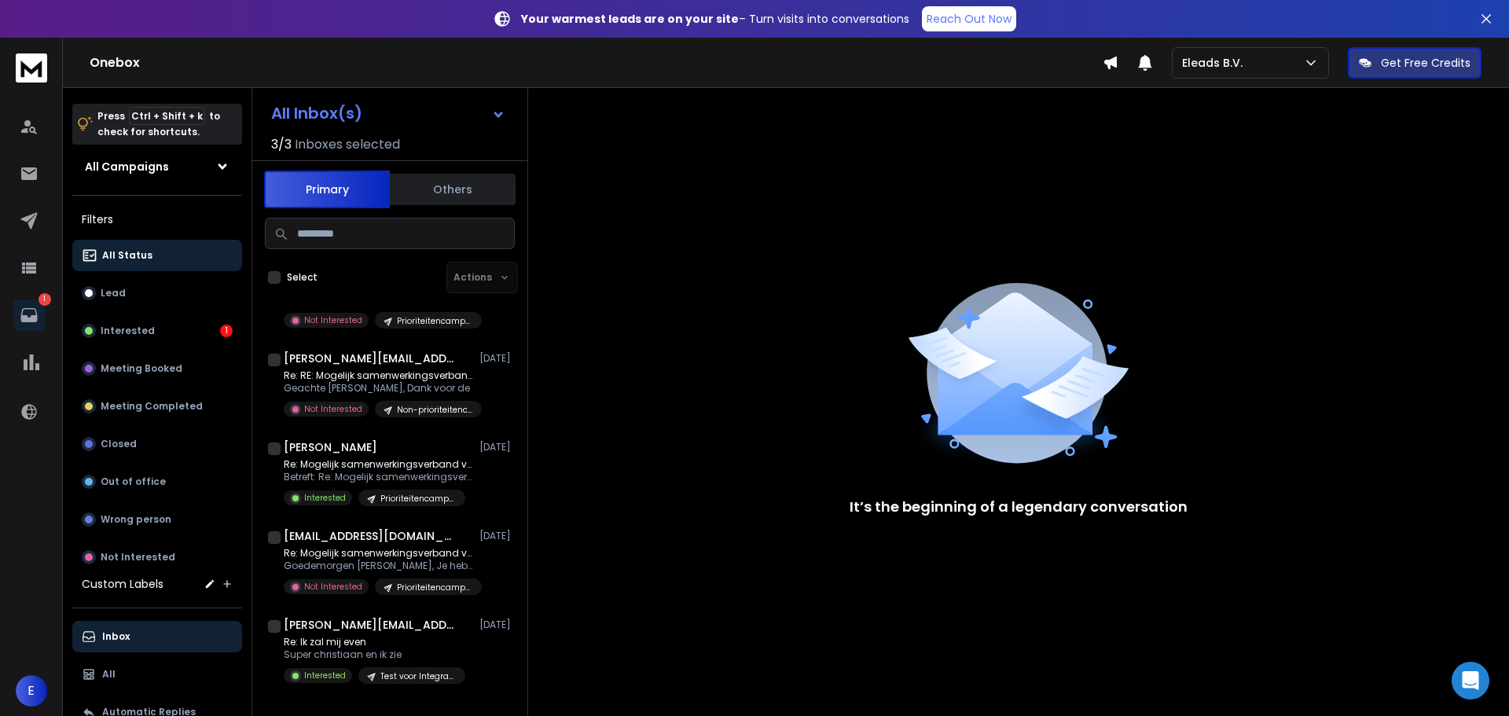
scroll to position [1324, 0]
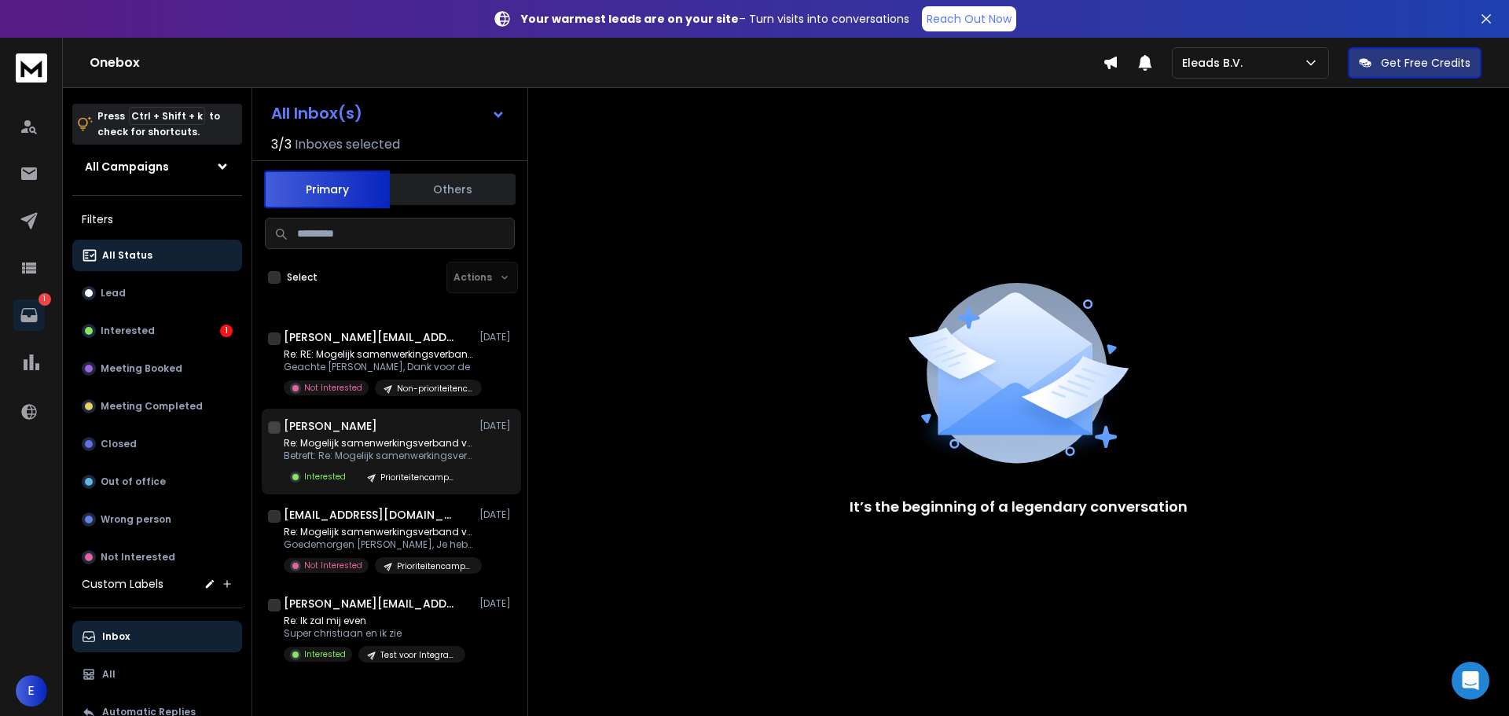
click at [402, 424] on div "[PERSON_NAME] [DATE]" at bounding box center [399, 426] width 231 height 16
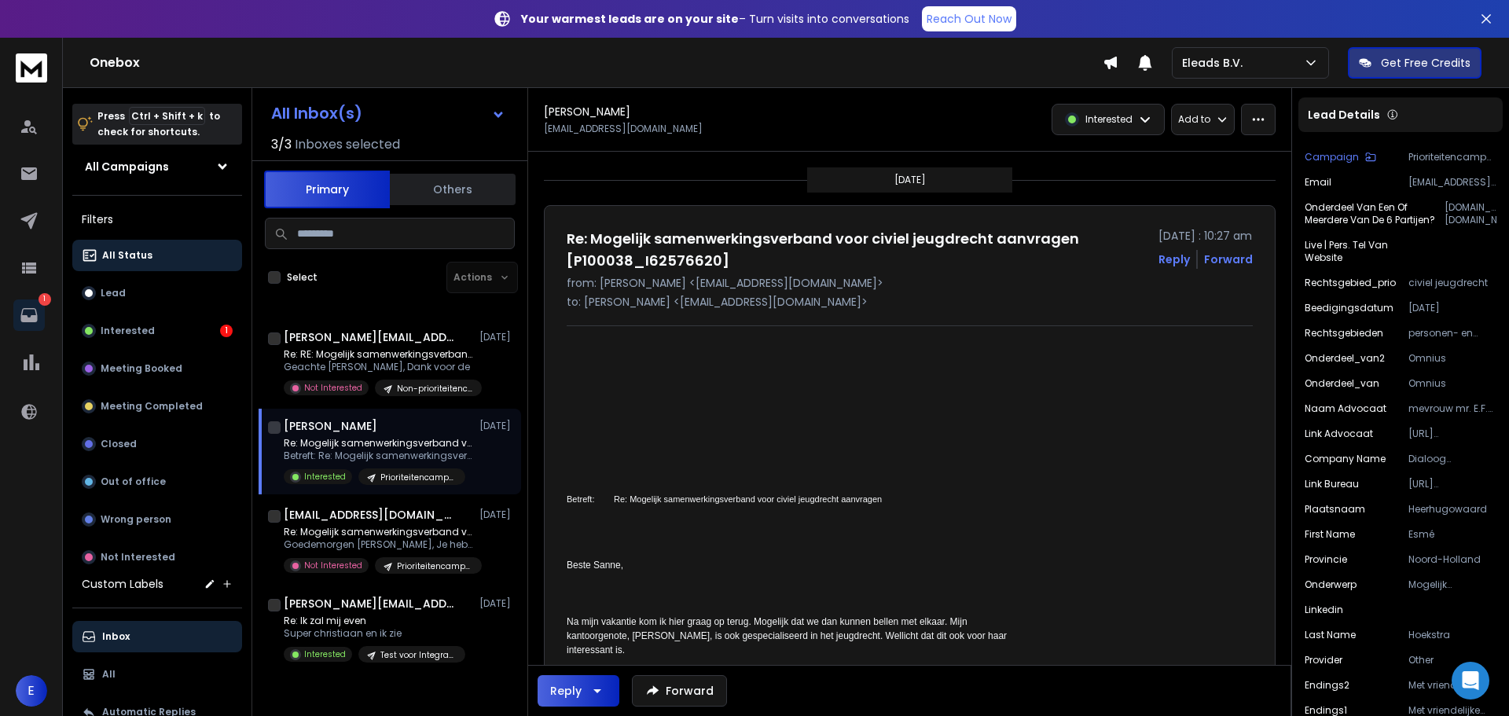
drag, startPoint x: 276, startPoint y: 424, endPoint x: 286, endPoint y: 425, distance: 10.2
click at [277, 424] on button "button" at bounding box center [274, 427] width 13 height 13
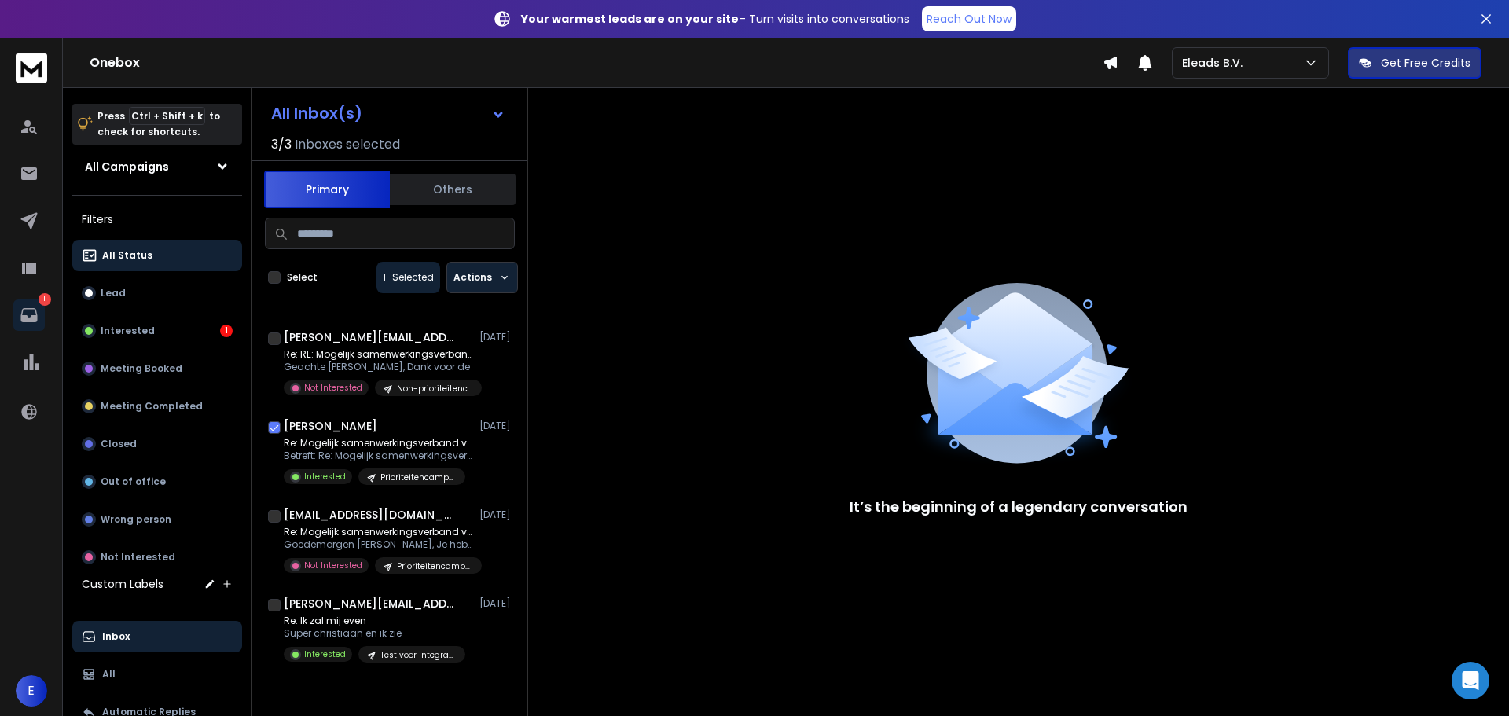
click at [505, 275] on icon "button" at bounding box center [504, 277] width 13 height 13
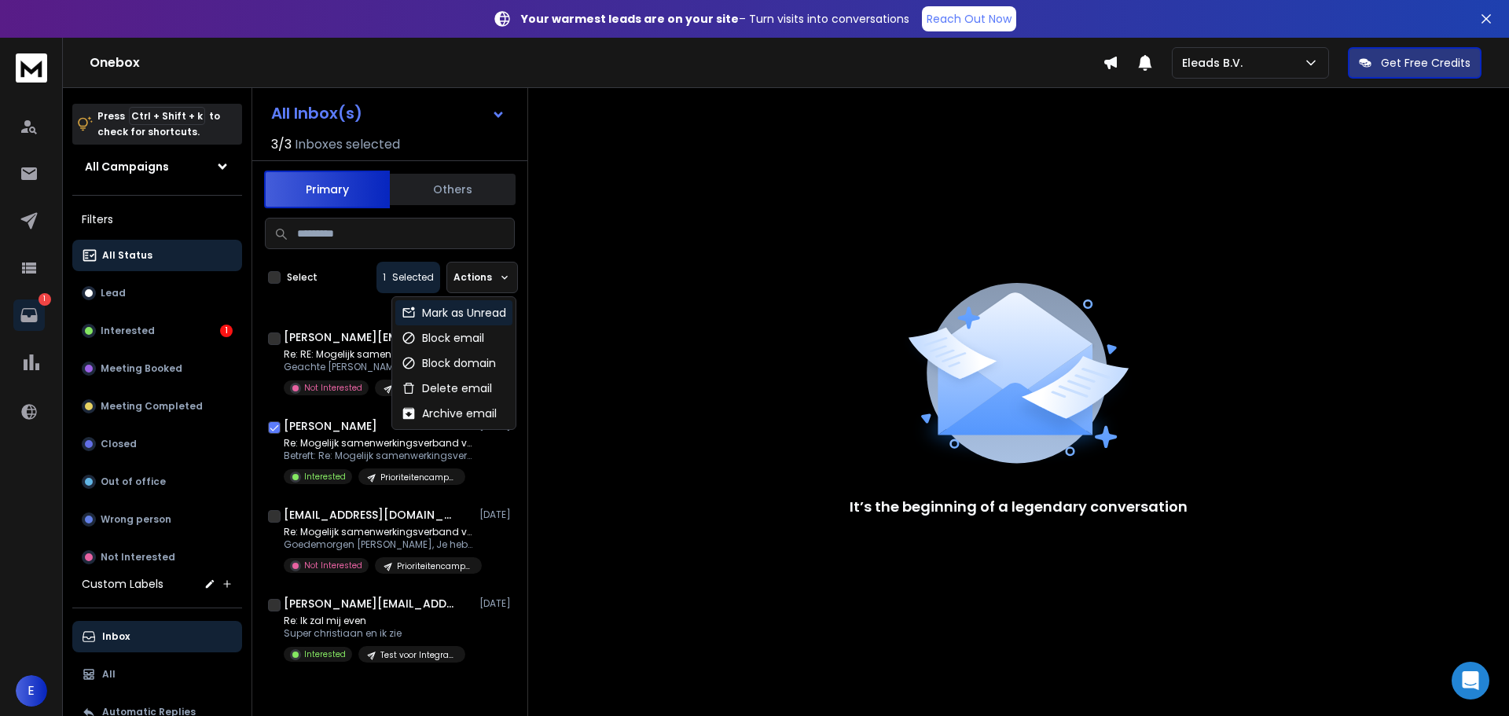
click at [475, 314] on div "Mark as Unread" at bounding box center [454, 313] width 105 height 16
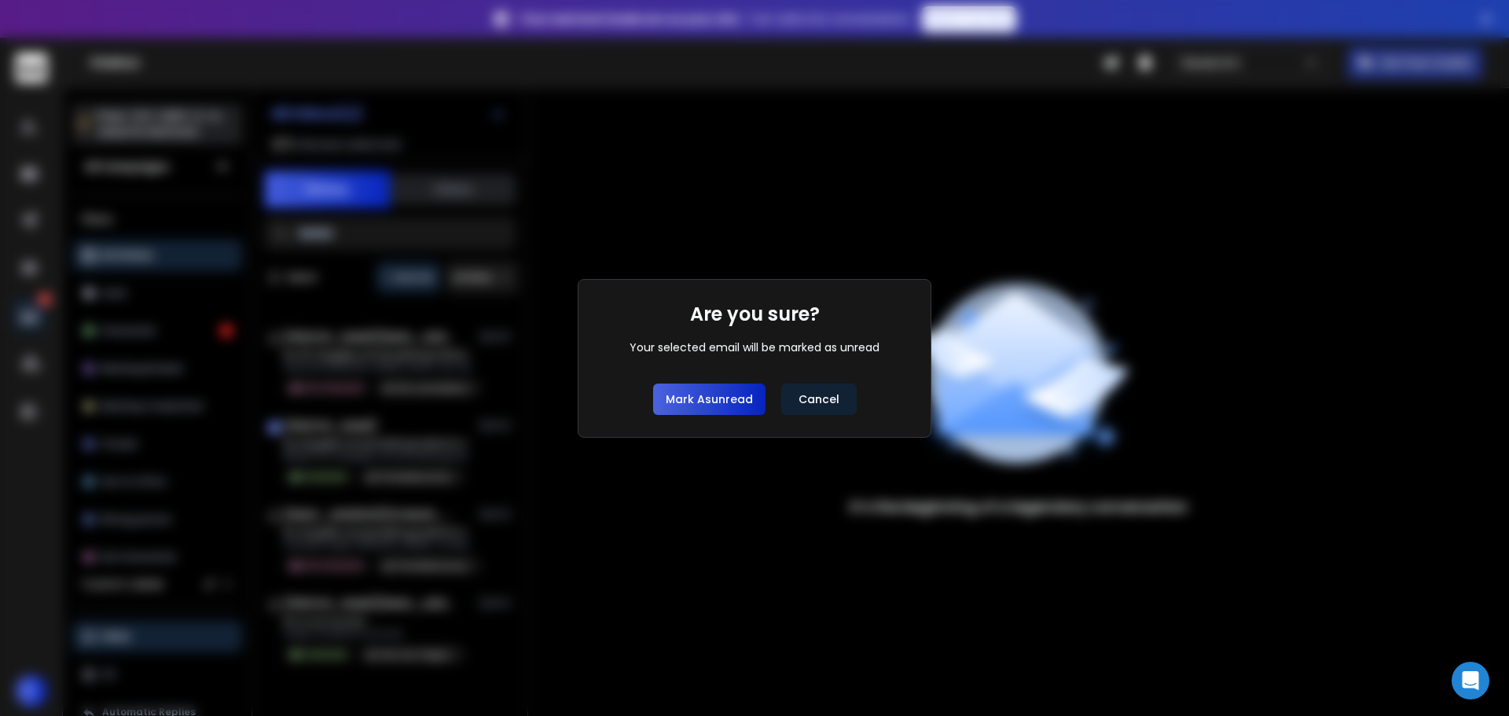
click at [721, 400] on p "Mark as unread" at bounding box center [709, 399] width 87 height 16
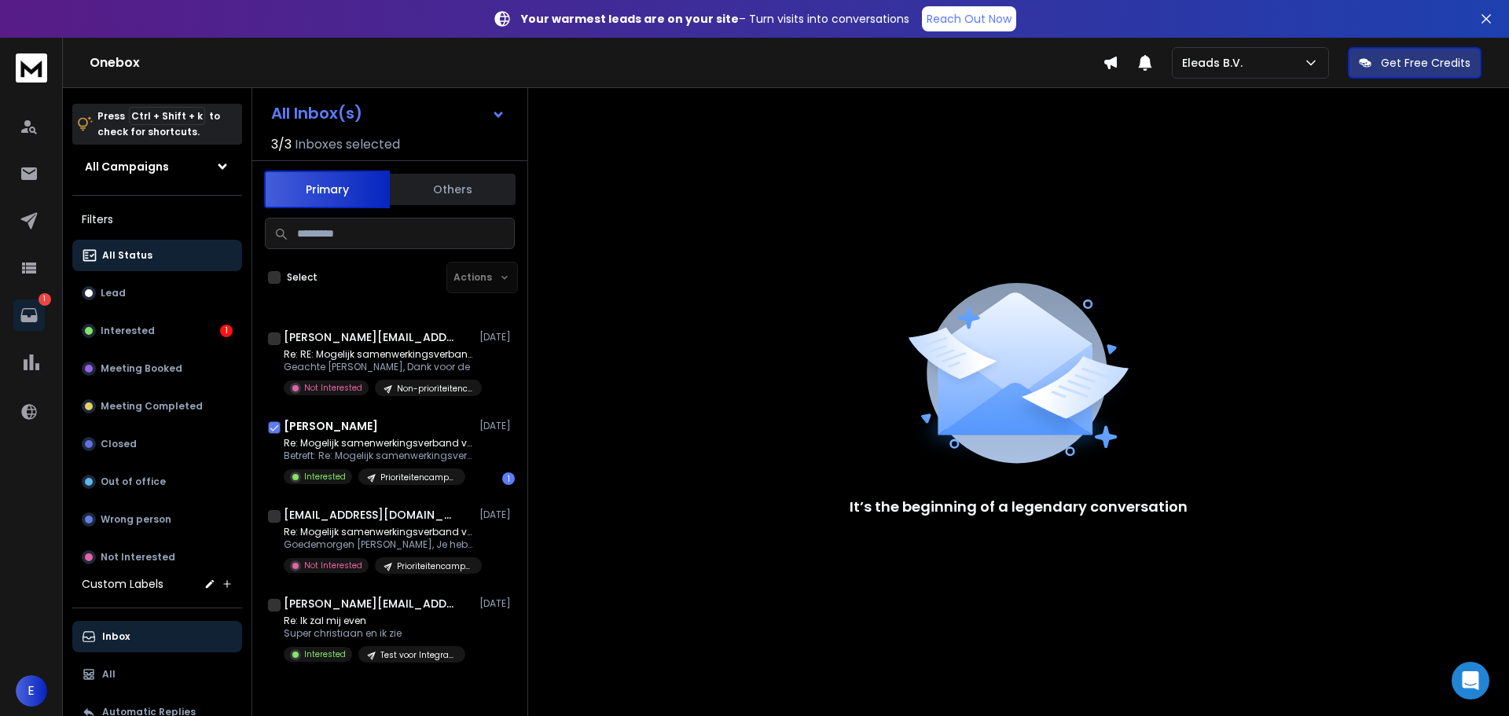
click at [593, 534] on div "It’s the beginning of a legendary conversation" at bounding box center [1018, 392] width 981 height 608
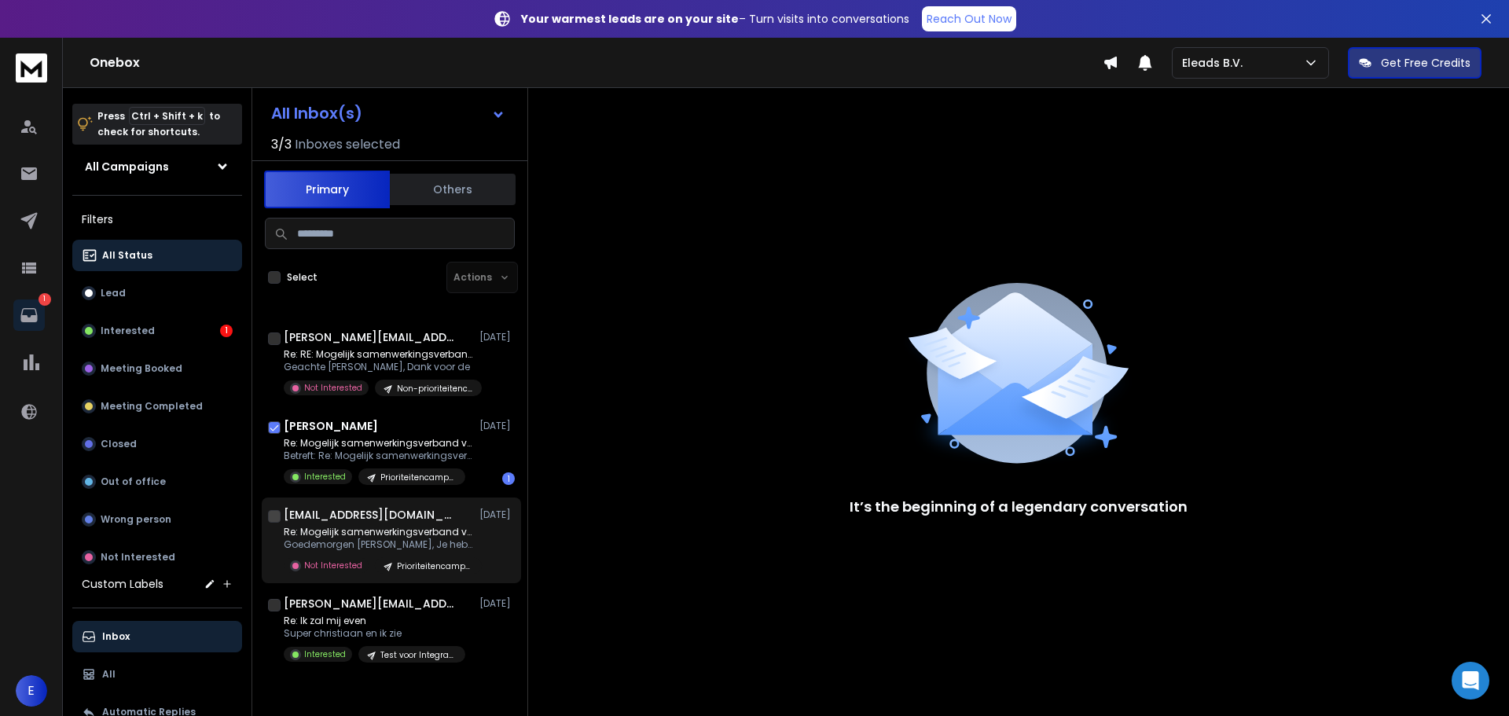
click at [272, 514] on button "button" at bounding box center [274, 516] width 13 height 13
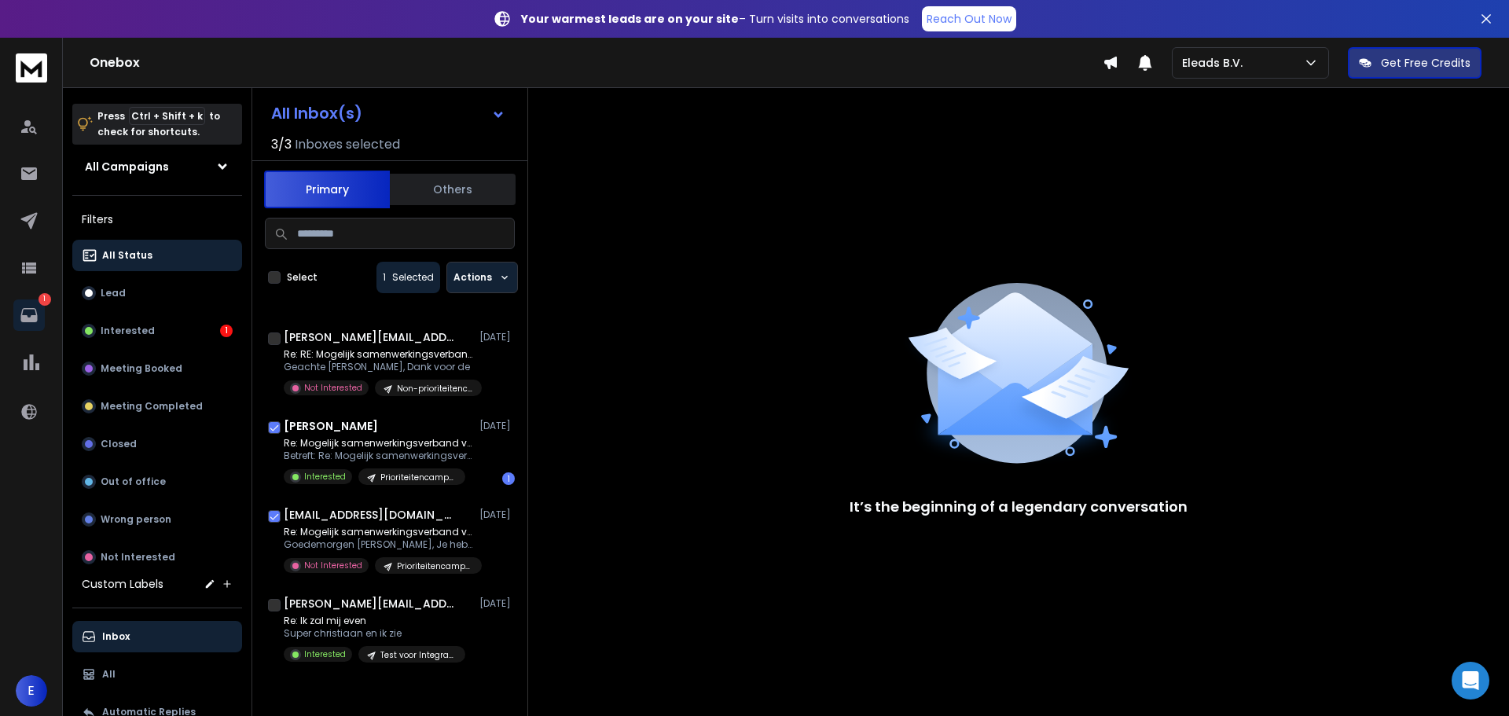
click at [483, 272] on p "Actions" at bounding box center [472, 277] width 39 height 13
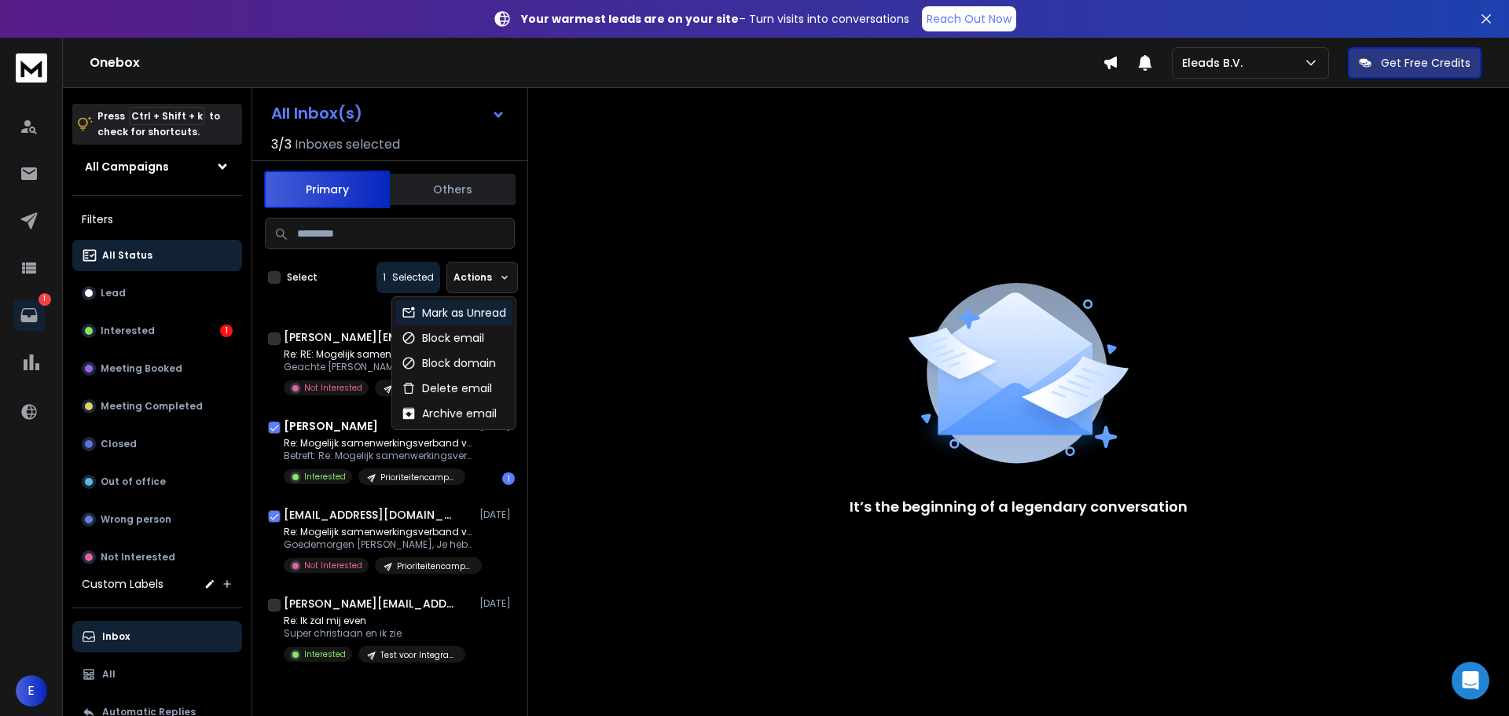
click at [473, 310] on div "Mark as Unread" at bounding box center [454, 313] width 105 height 16
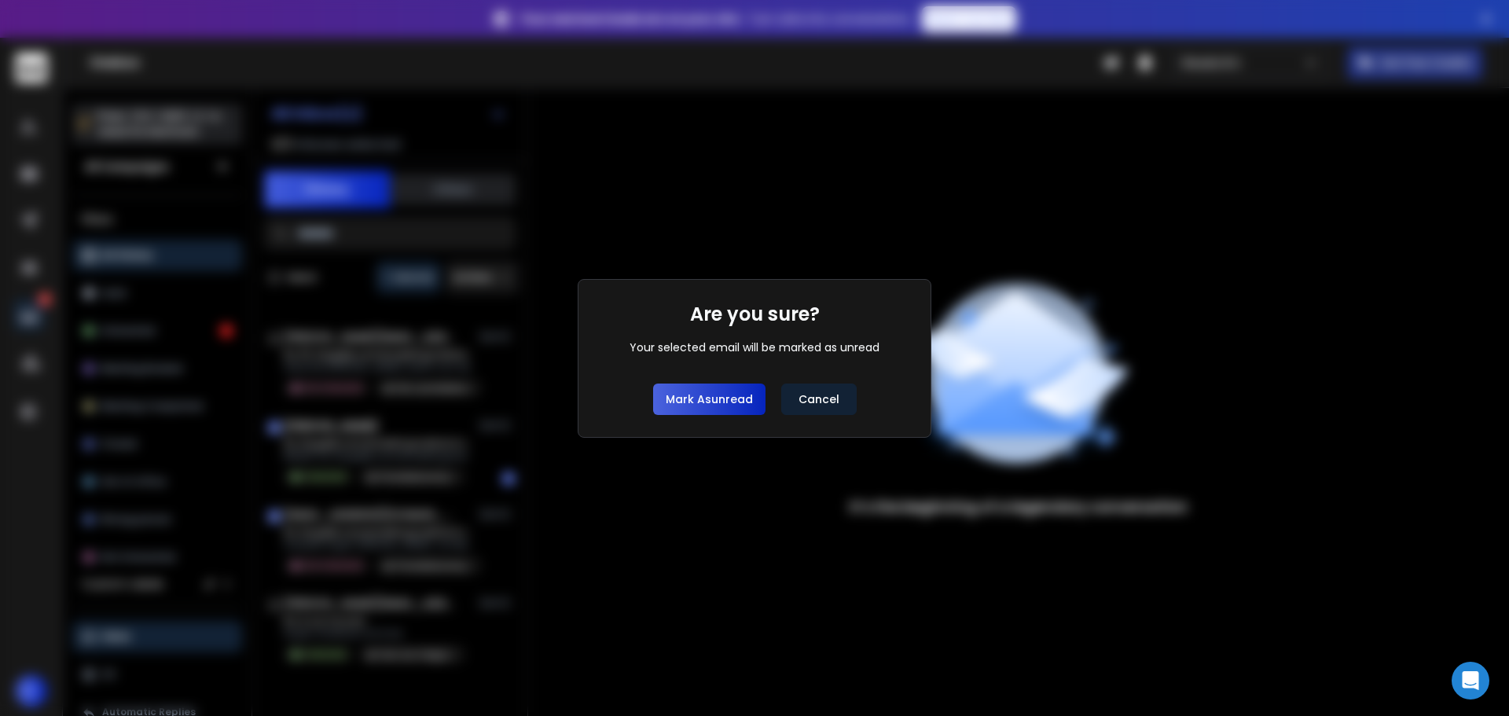
click at [702, 398] on p "Mark as unread" at bounding box center [709, 399] width 87 height 16
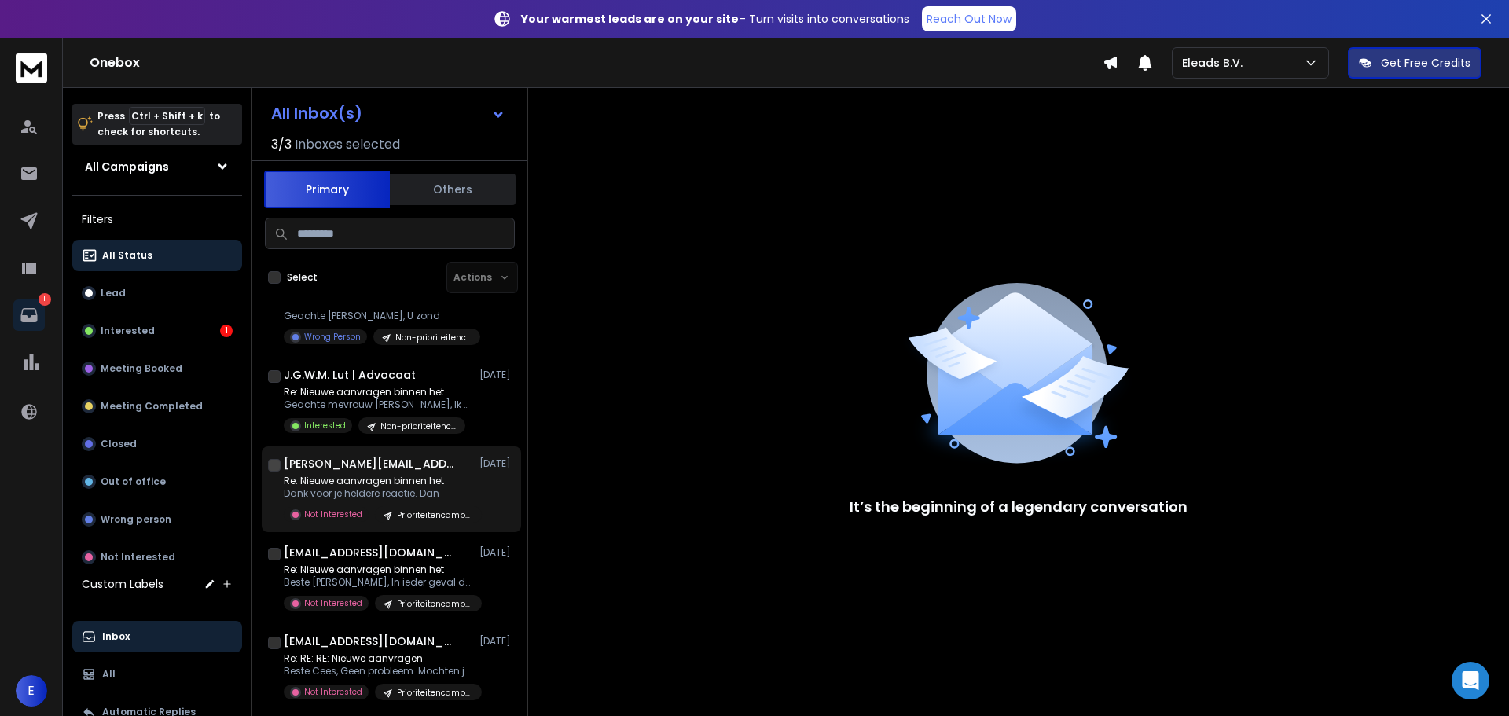
scroll to position [853, 0]
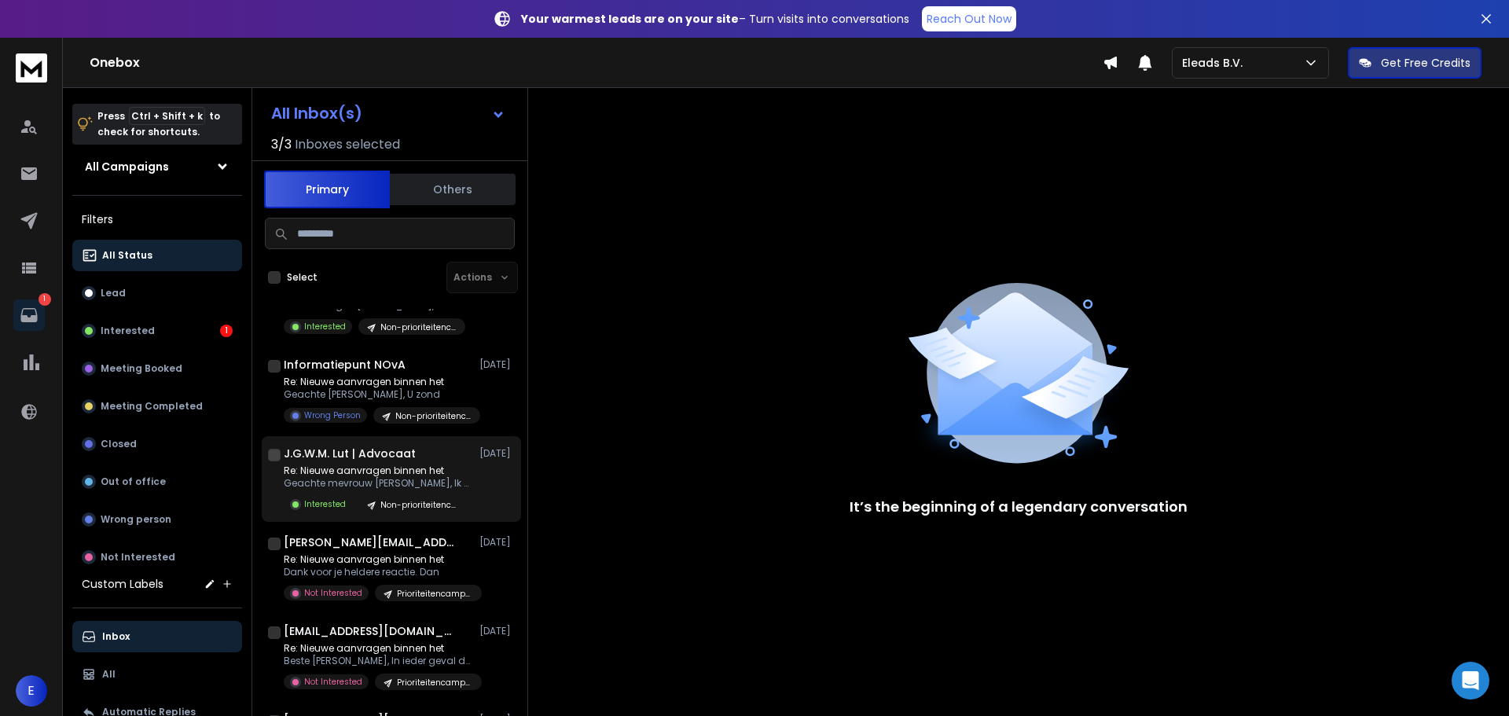
click at [282, 453] on div "J.G.W.M. Lut | Advocaat [DATE] Re: Nieuwe aanvragen binnen het Geachte mevrouw …" at bounding box center [391, 479] width 259 height 86
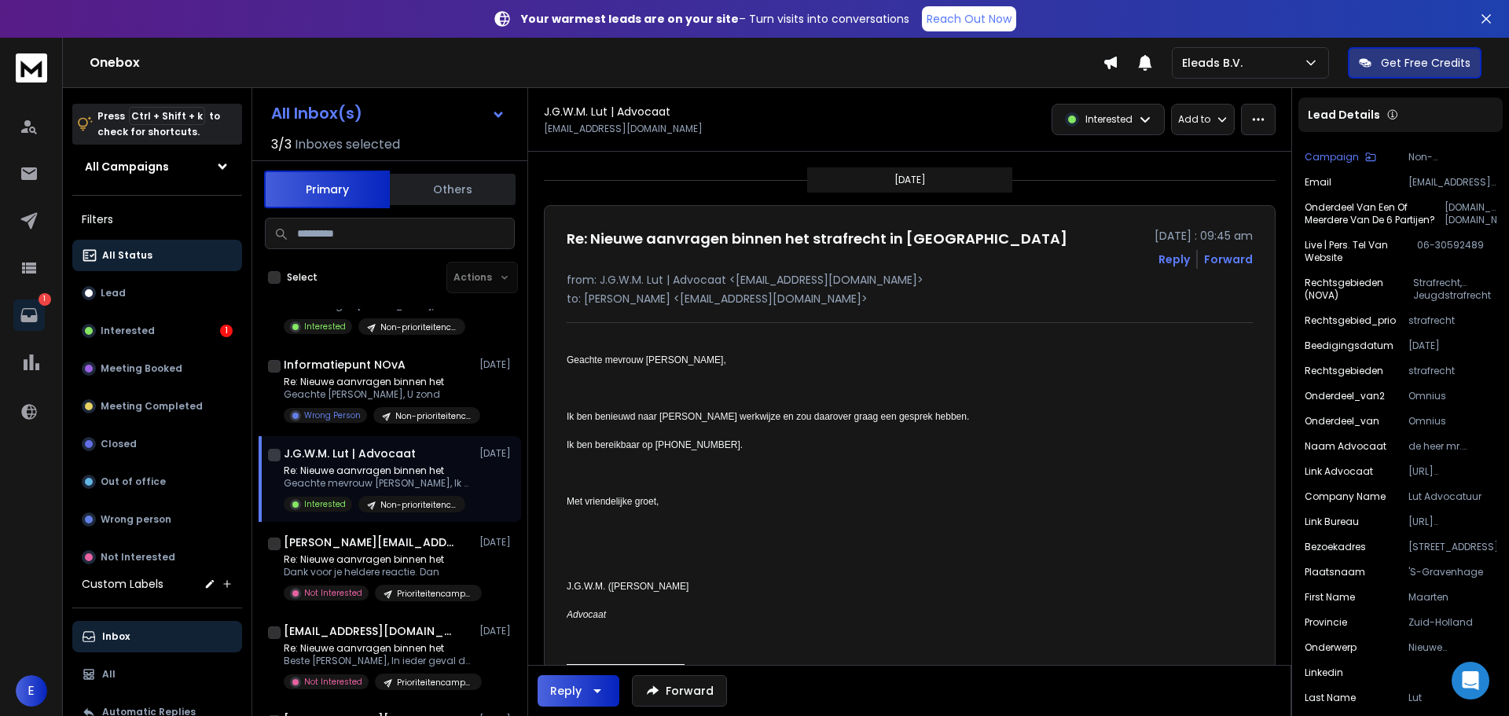
click at [273, 452] on button "button" at bounding box center [274, 455] width 13 height 13
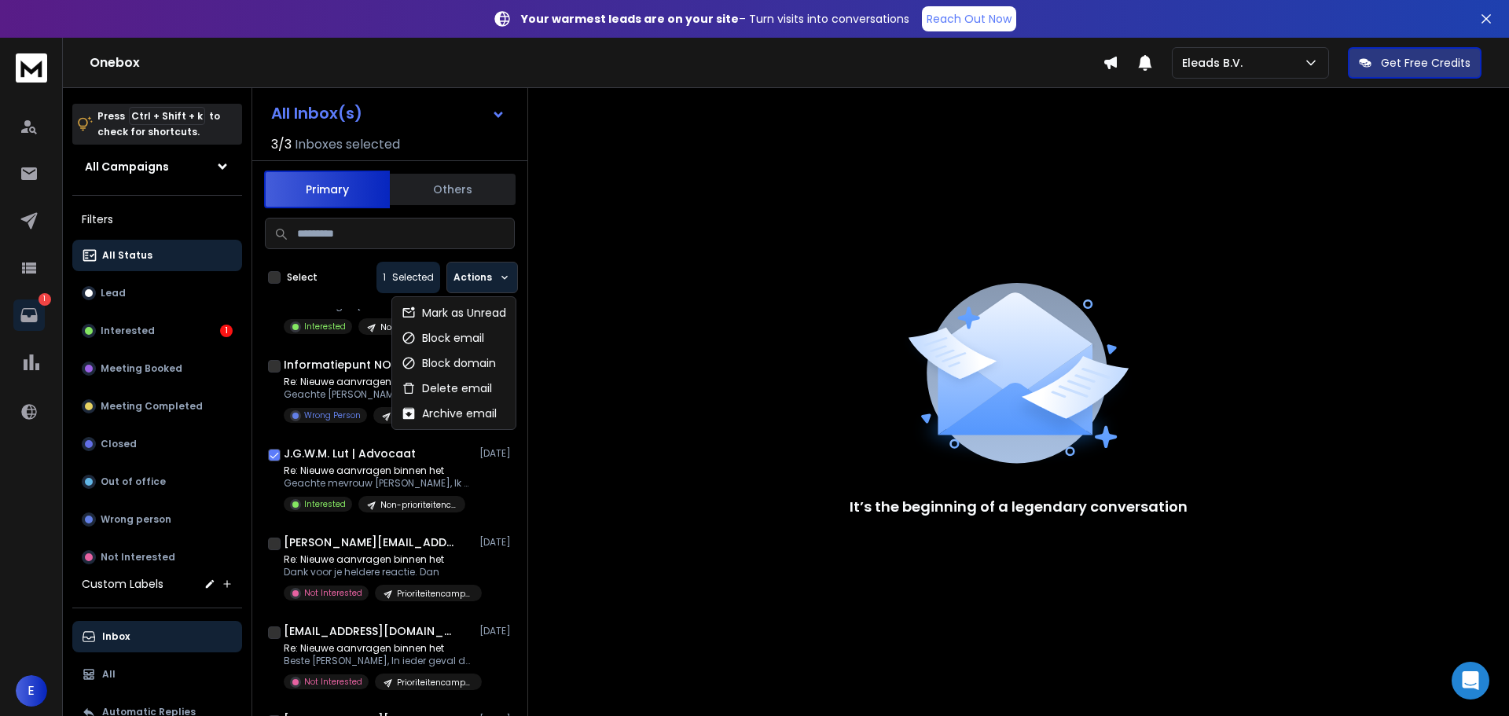
click at [504, 270] on button "Actions" at bounding box center [482, 277] width 72 height 31
click at [468, 310] on div "Mark as Unread" at bounding box center [454, 313] width 105 height 16
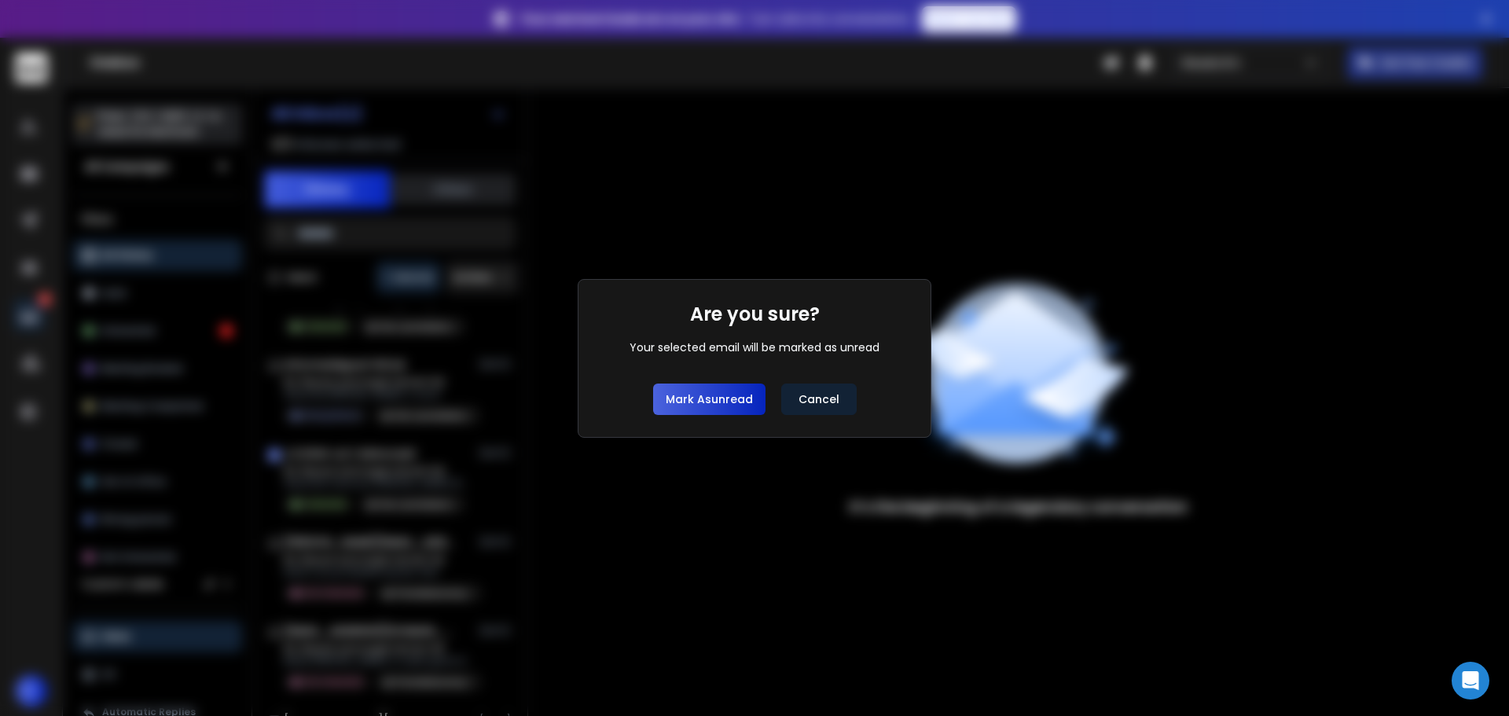
click at [728, 396] on p "Mark as unread" at bounding box center [709, 399] width 87 height 16
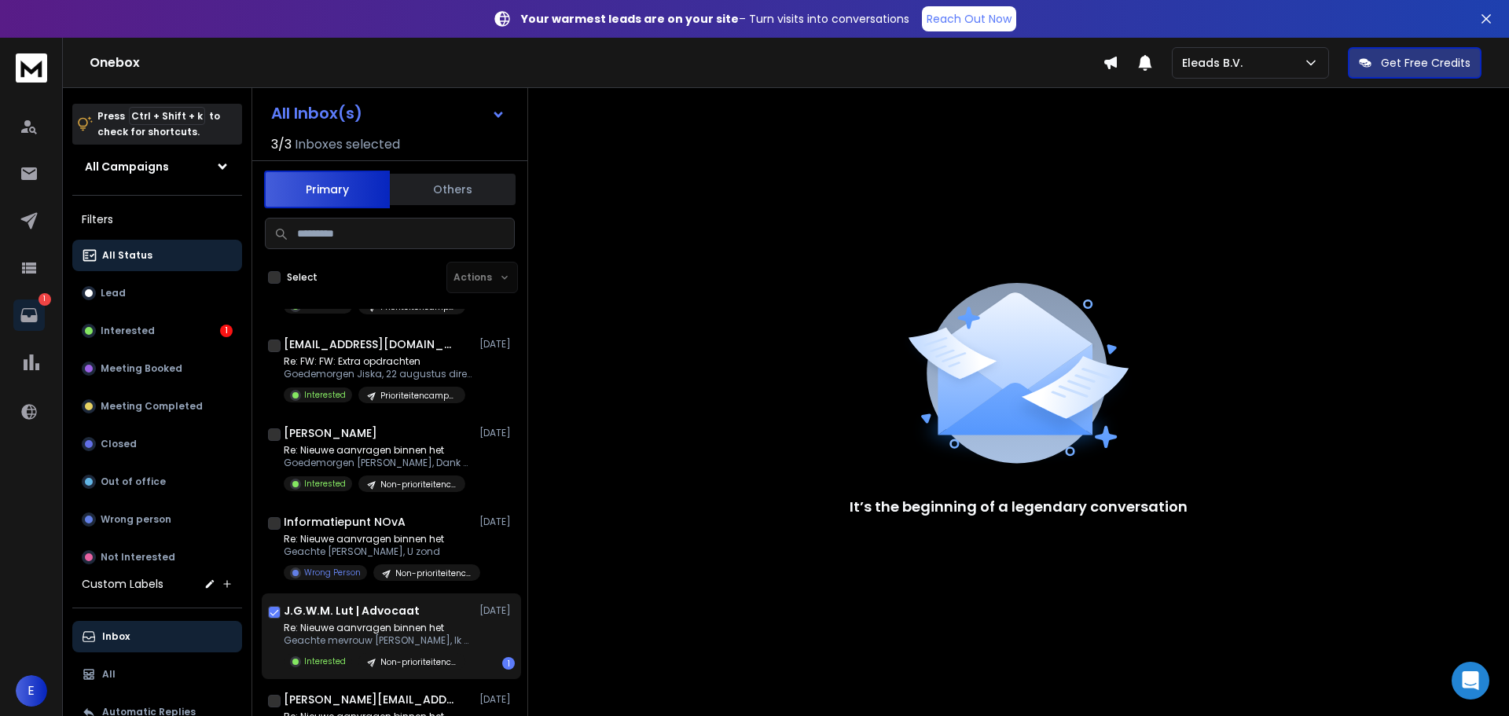
scroll to position [617, 0]
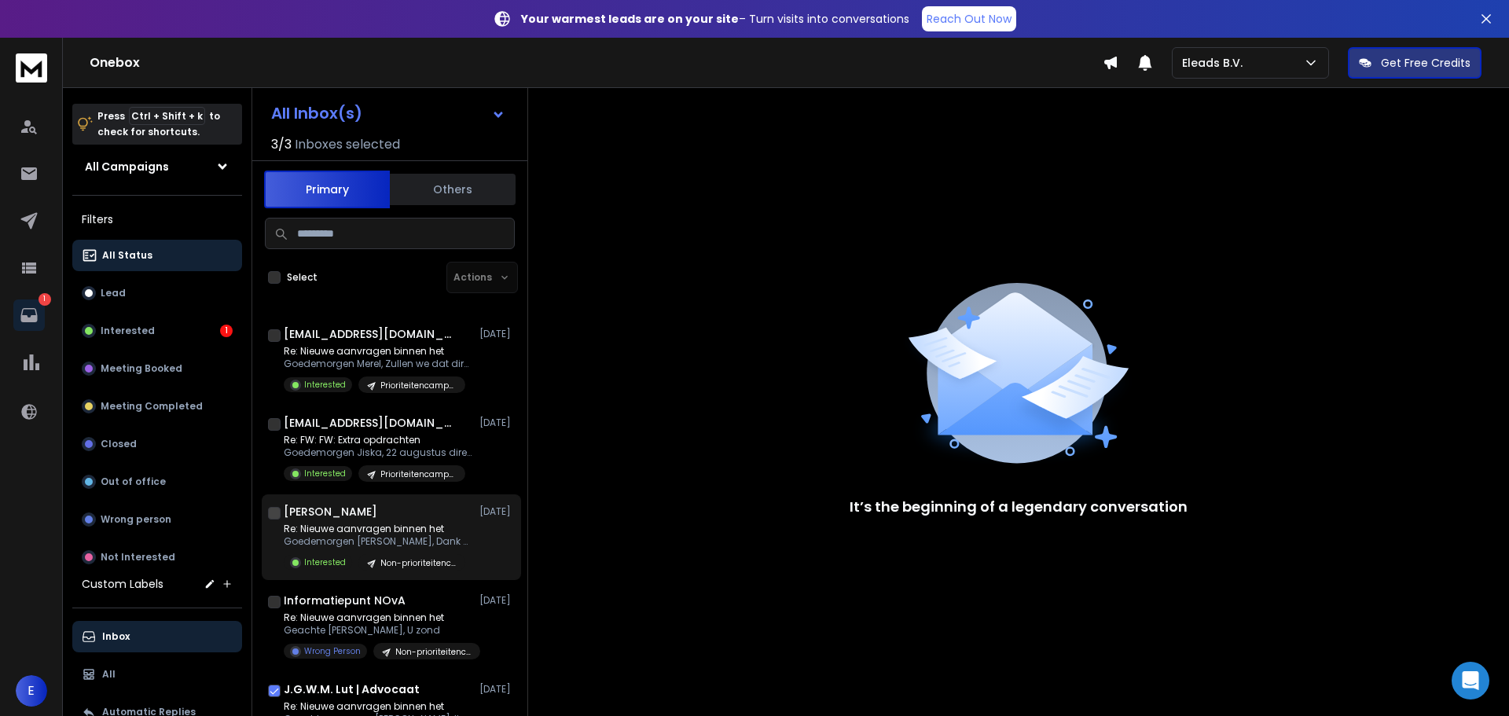
click at [273, 513] on button "button" at bounding box center [274, 513] width 13 height 13
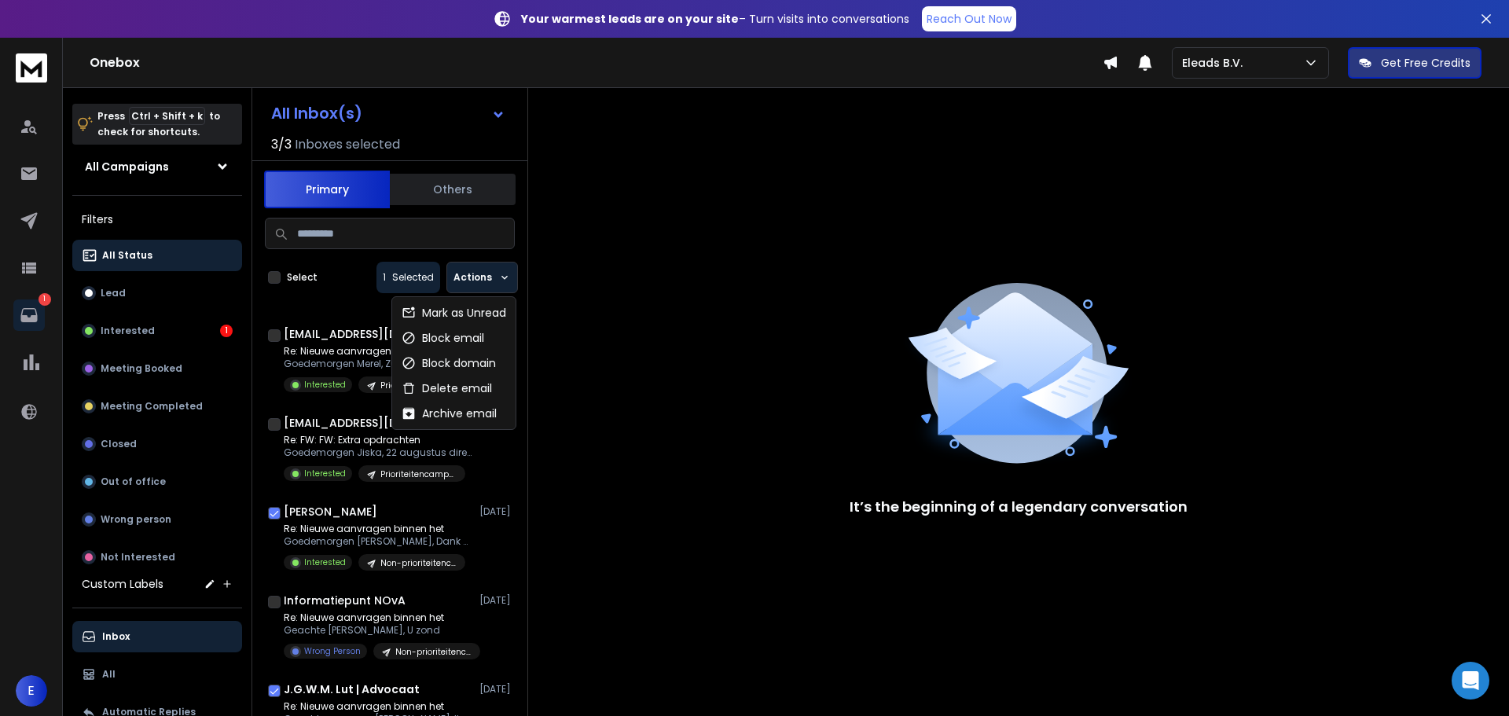
click at [502, 271] on icon "button" at bounding box center [504, 277] width 13 height 13
click at [457, 310] on div "Mark as Unread" at bounding box center [454, 313] width 105 height 16
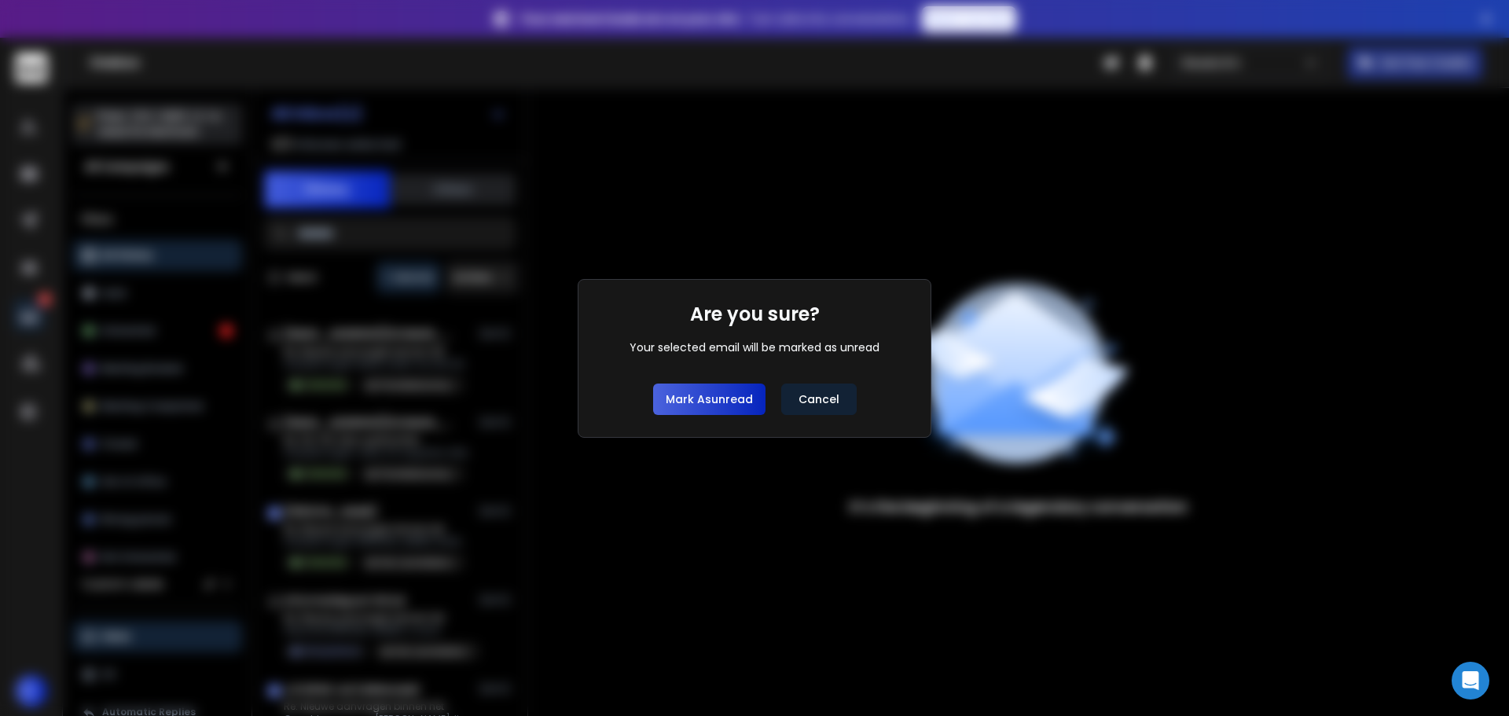
click at [702, 385] on button "Mark as unread" at bounding box center [709, 398] width 112 height 31
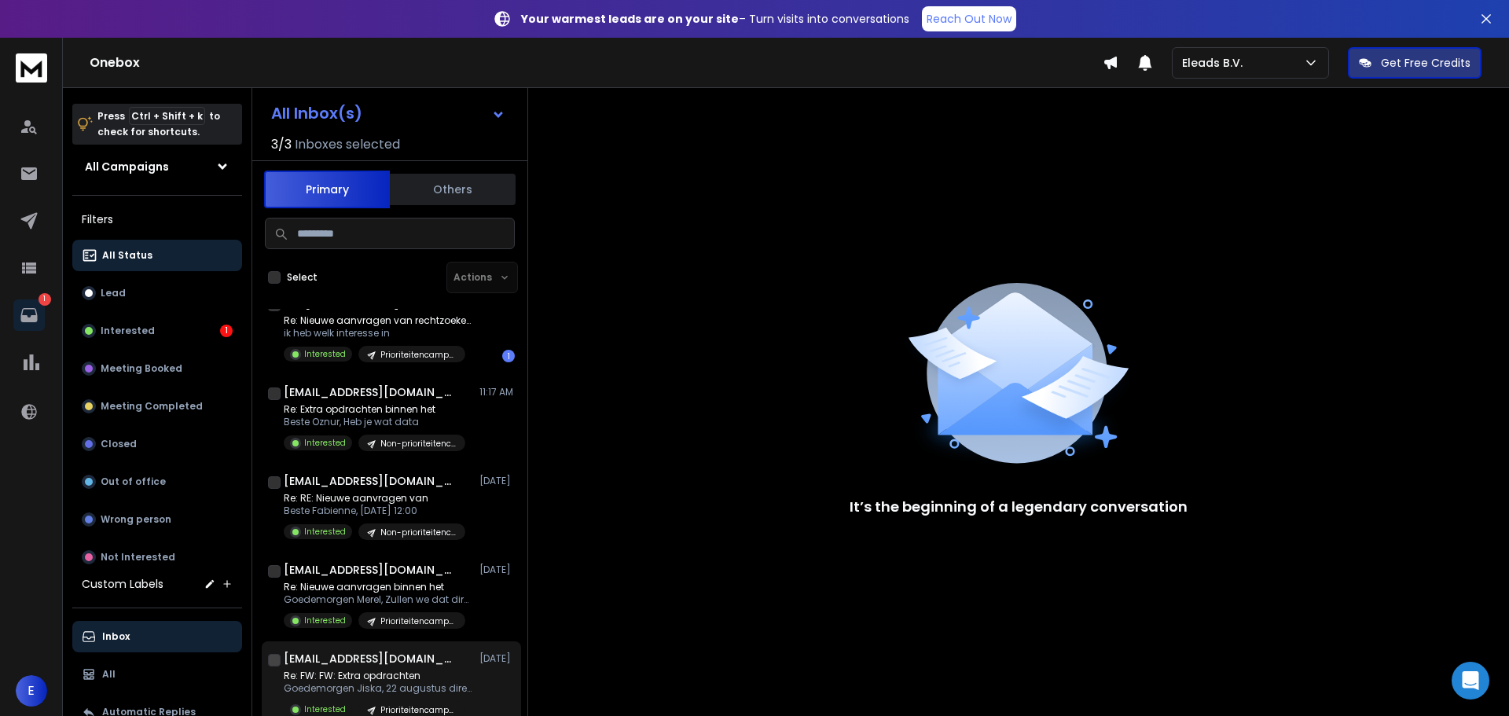
scroll to position [303, 0]
